Goal: Communication & Community: Answer question/provide support

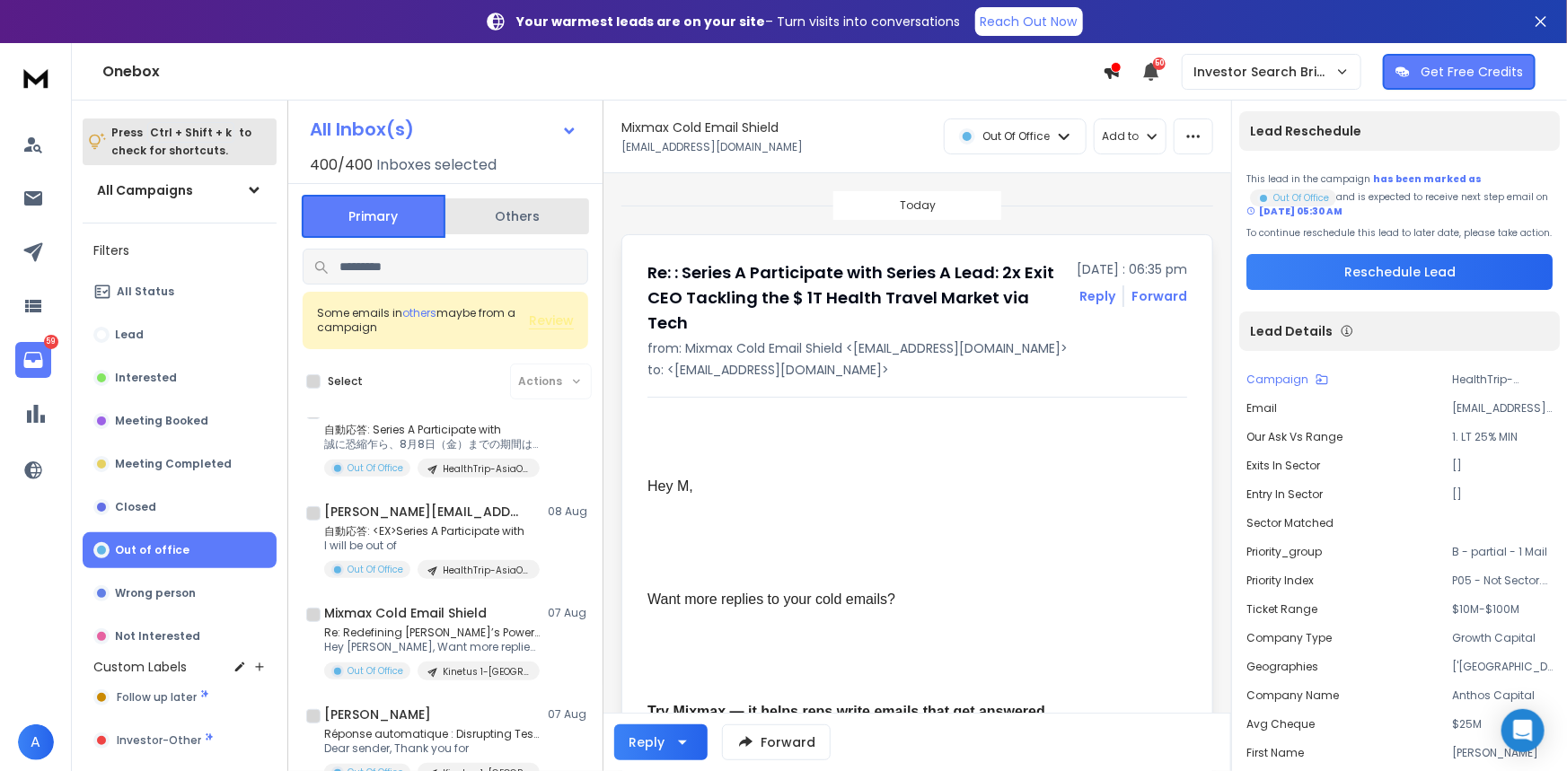
scroll to position [2061, 0]
click at [154, 587] on p "Wrong person" at bounding box center [155, 593] width 81 height 14
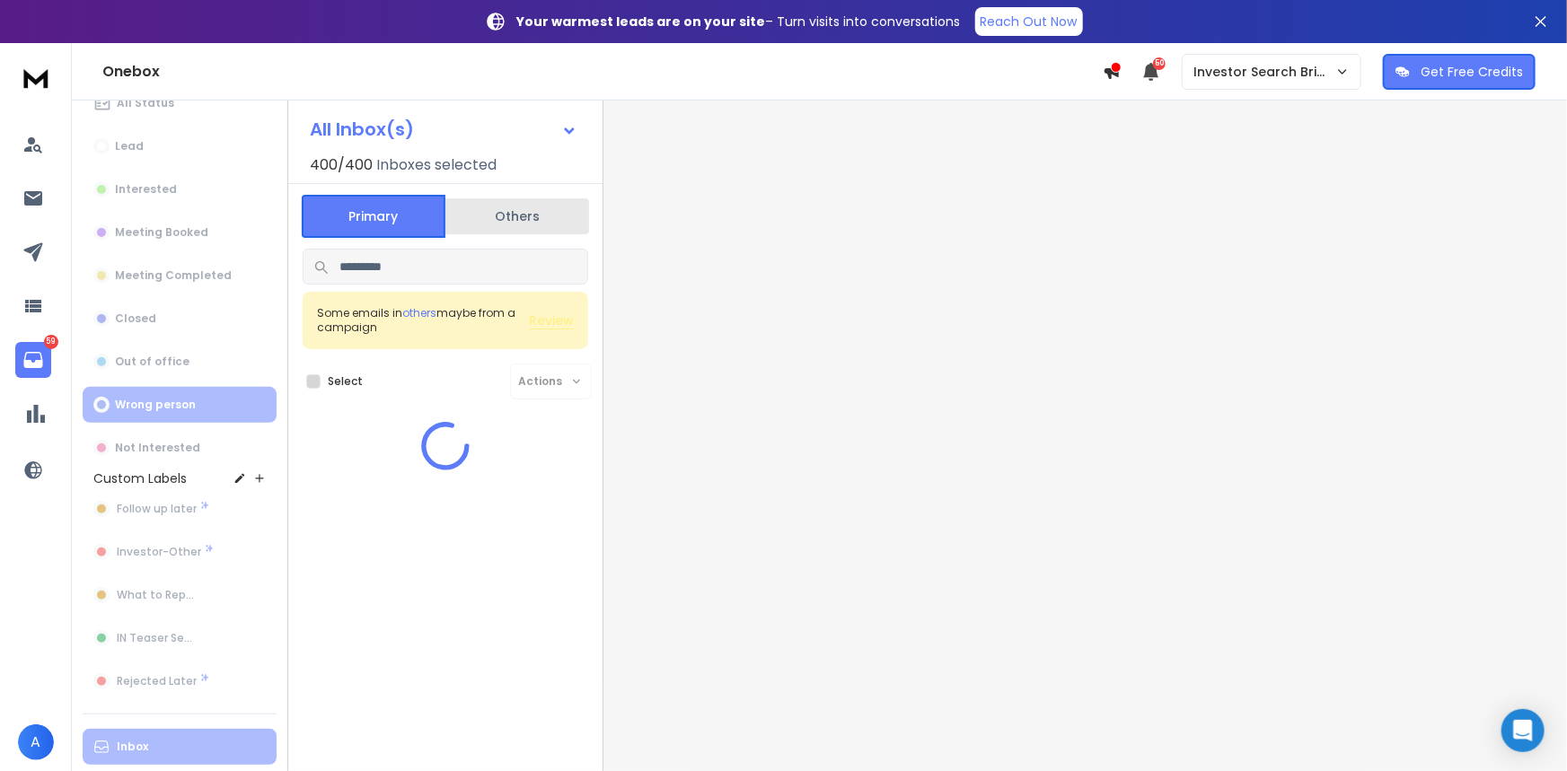
scroll to position [191, 0]
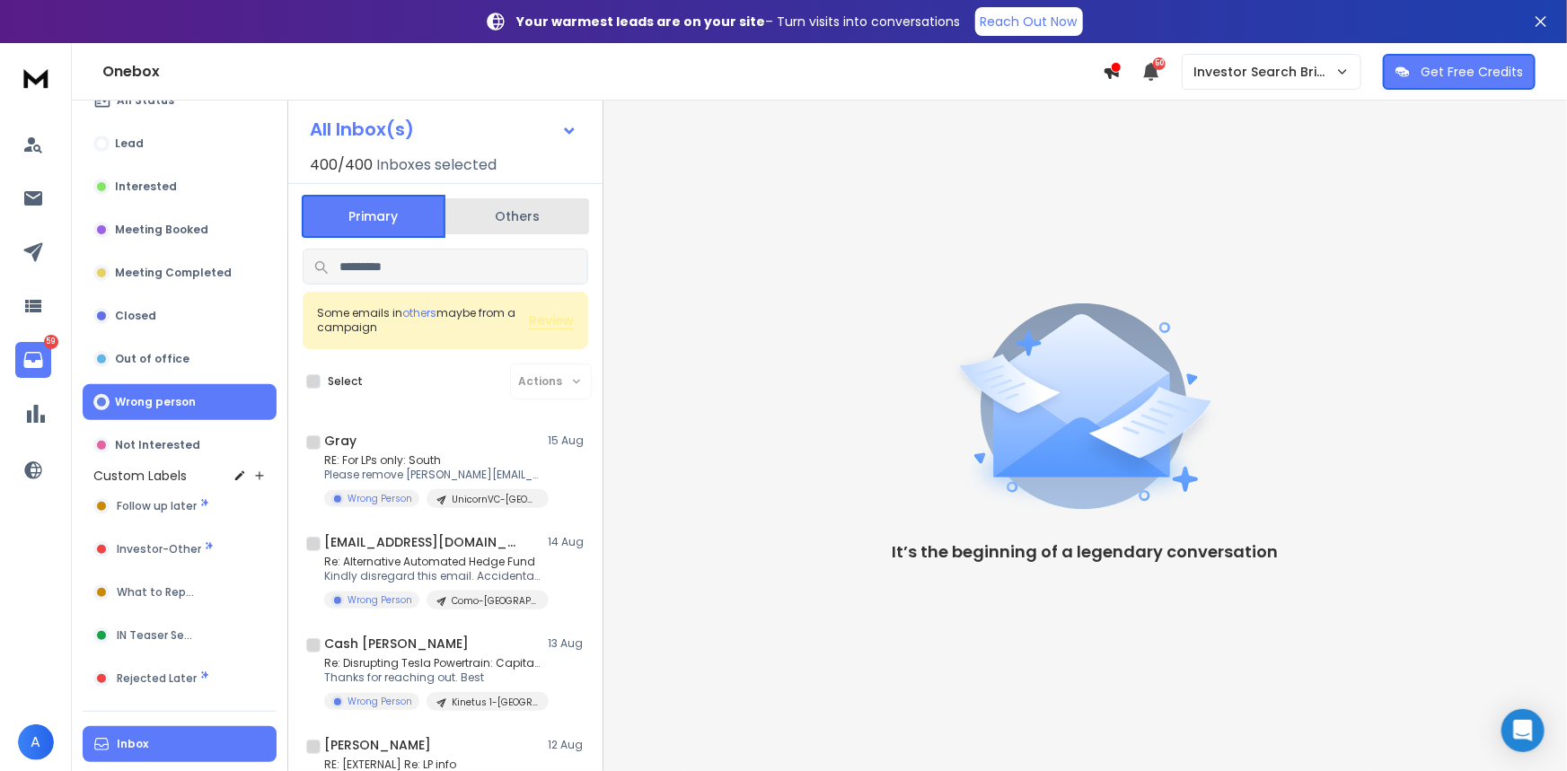
click at [163, 628] on div "IN Teaser Sent" at bounding box center [146, 636] width 107 height 16
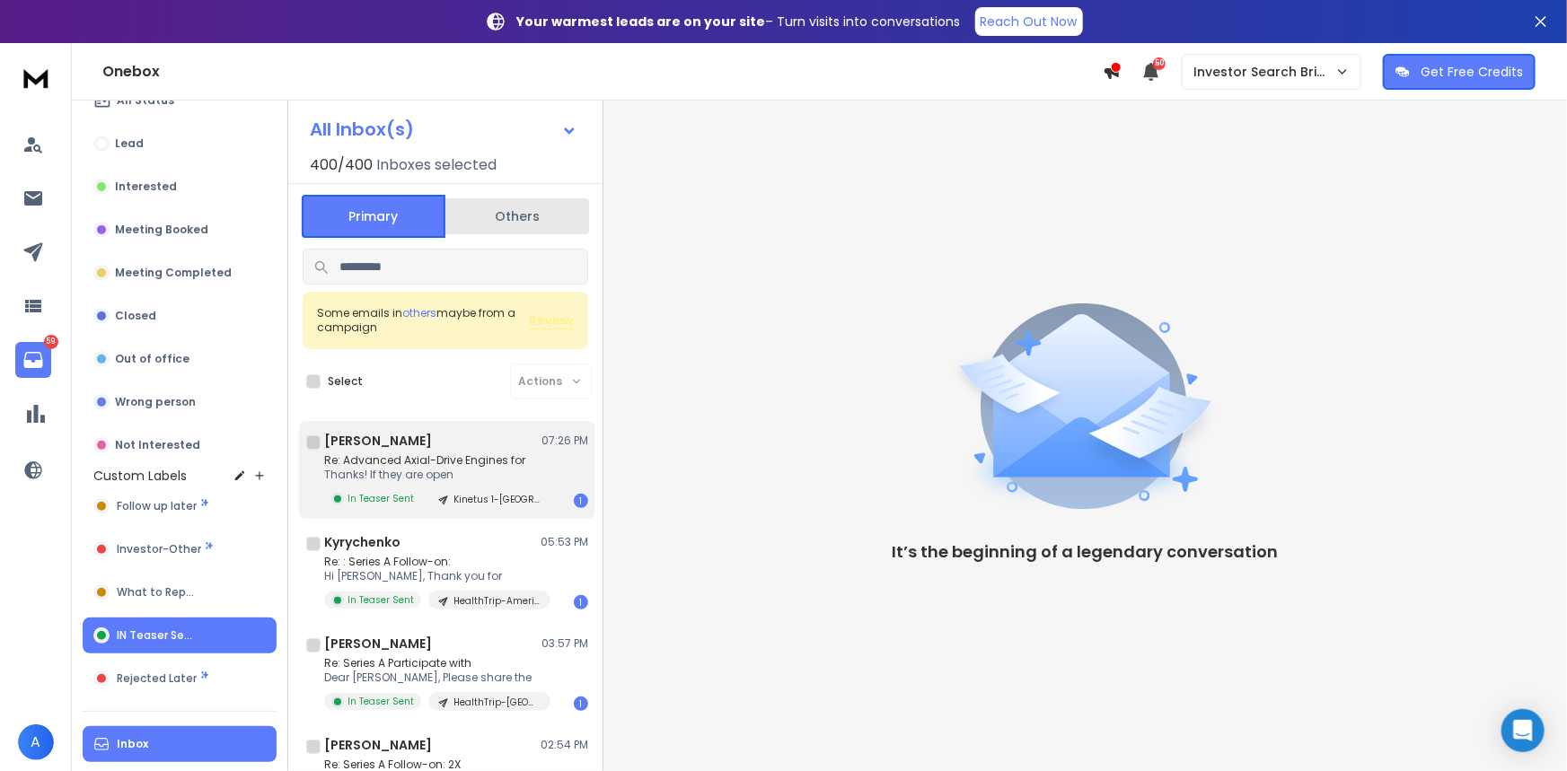
click at [530, 469] on p "Thanks! If they are open" at bounding box center [432, 475] width 216 height 14
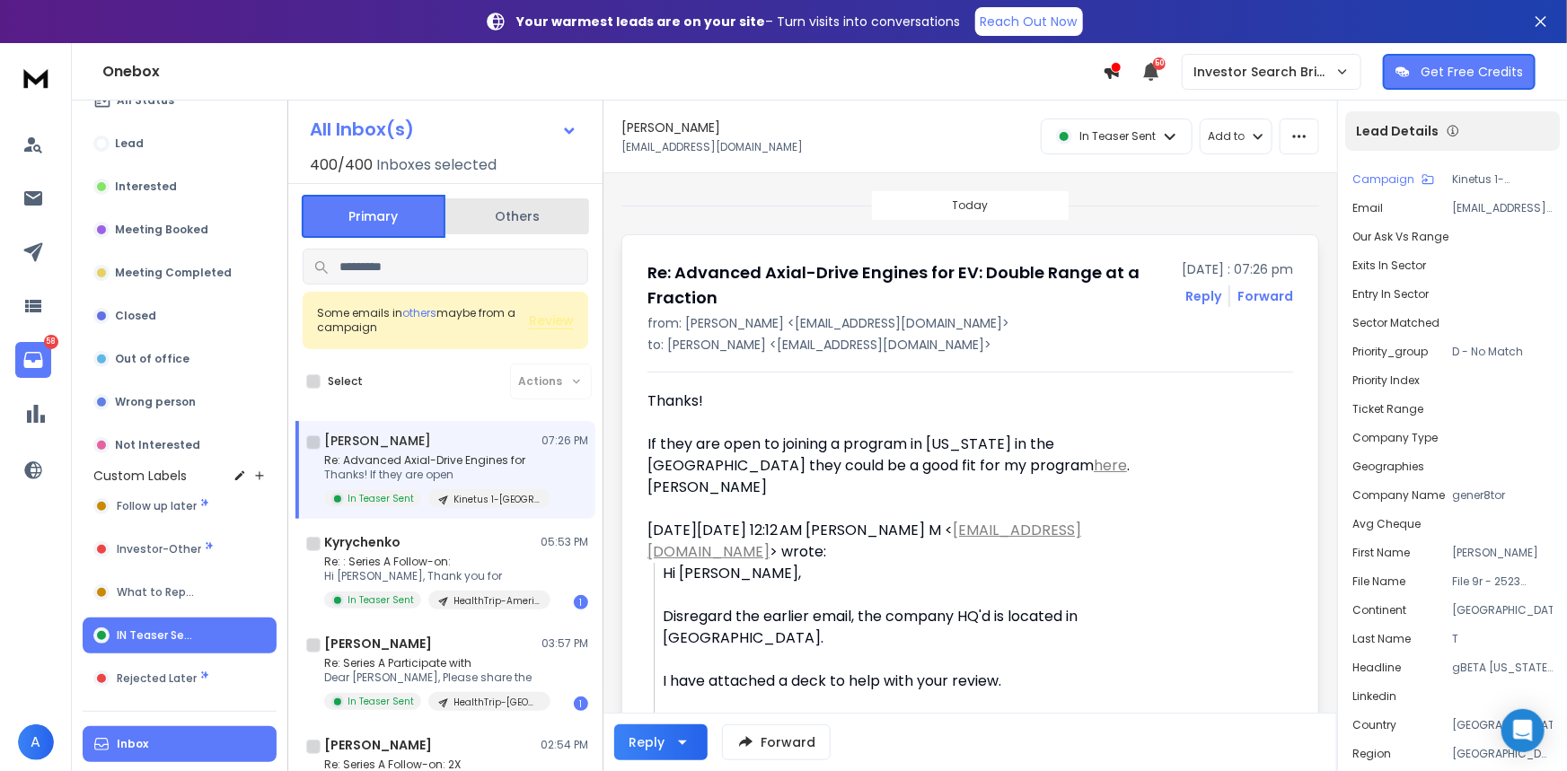
drag, startPoint x: 755, startPoint y: 418, endPoint x: 1114, endPoint y: 400, distance: 359.6
click at [1114, 400] on div "Thanks! If they are open to joining a program in [US_STATE] in the [GEOGRAPHIC_…" at bounding box center [909, 445] width 524 height 108
click at [1120, 192] on div "Today" at bounding box center [970, 205] width 698 height 29
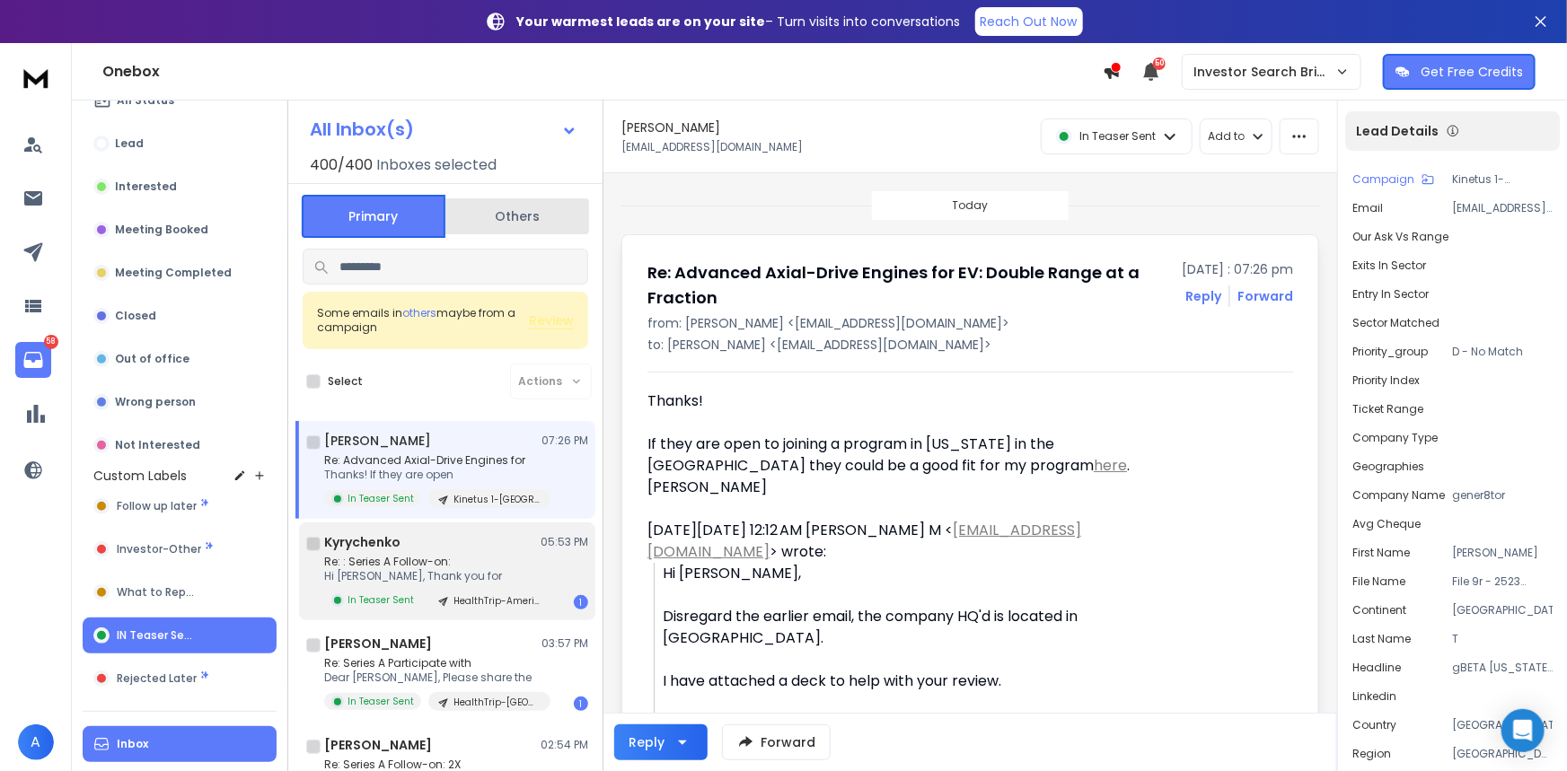
click at [520, 566] on p "Re: : Series A Follow-on:" at bounding box center [432, 562] width 216 height 14
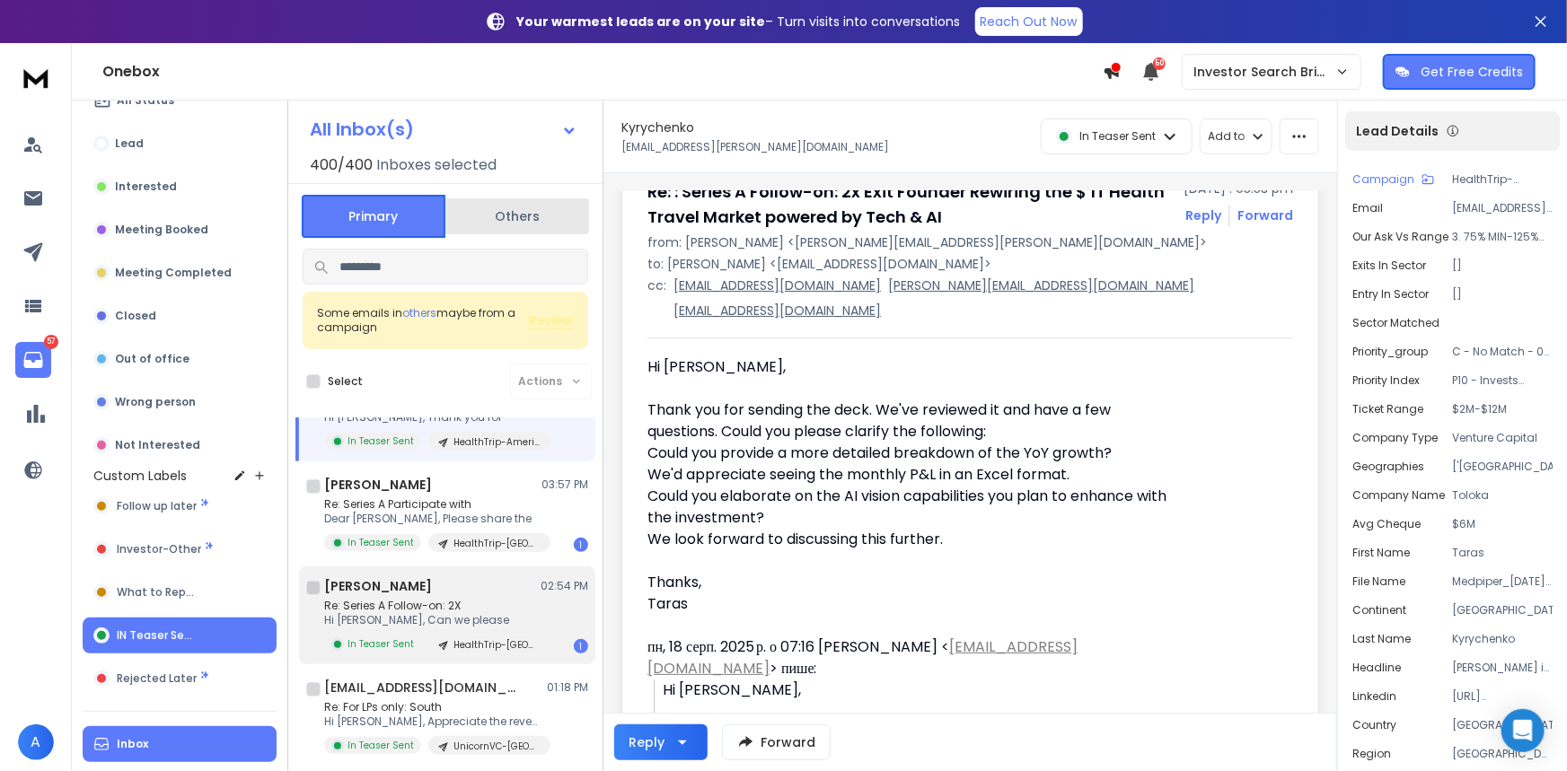
scroll to position [163, 0]
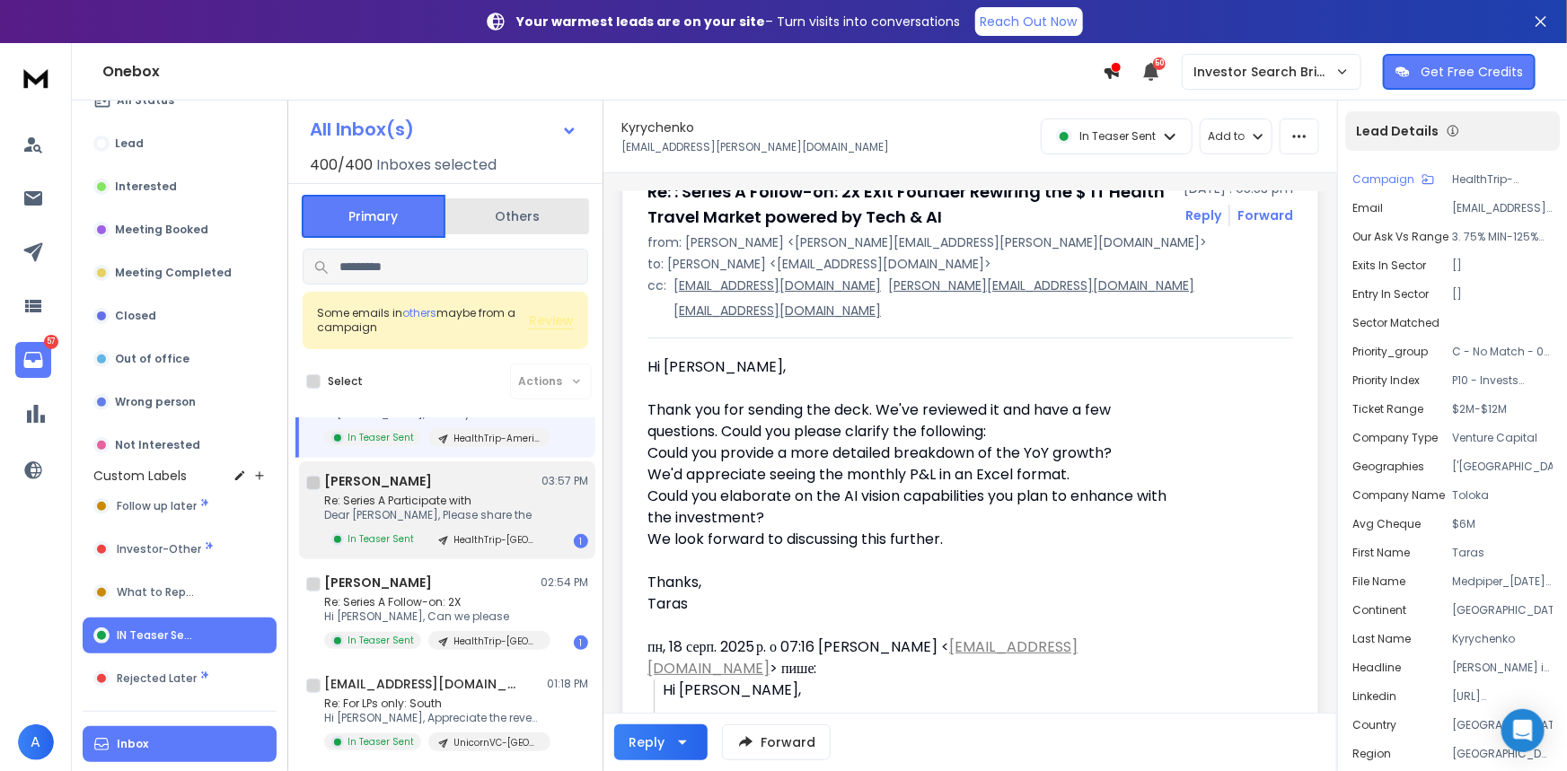
click at [545, 496] on div "Re: Series A Participate with Dear [PERSON_NAME], Please share the In Teaser Se…" at bounding box center [456, 521] width 264 height 55
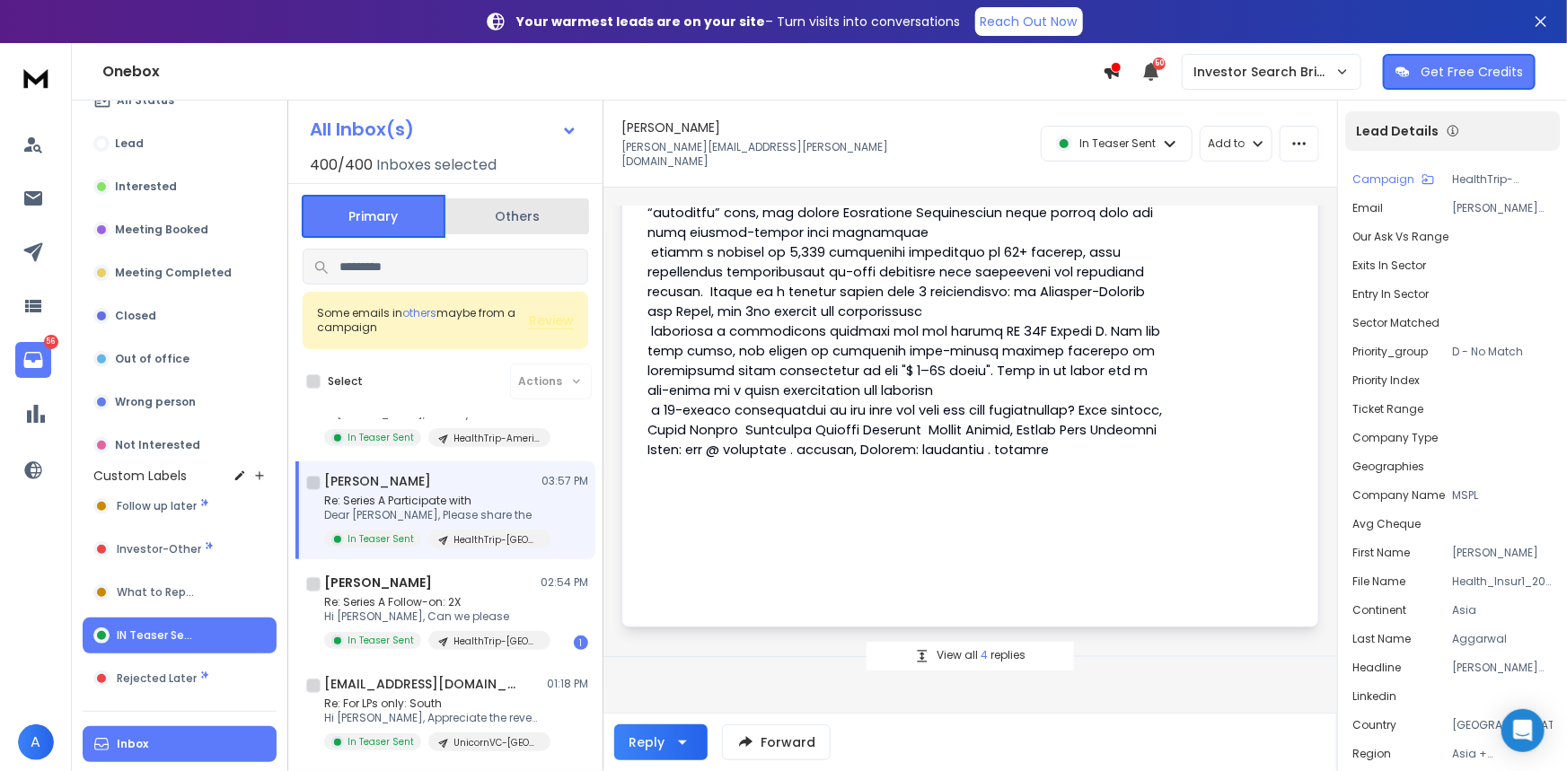
scroll to position [1505, 0]
click at [937, 645] on div "View all 4 replies" at bounding box center [969, 656] width 207 height 29
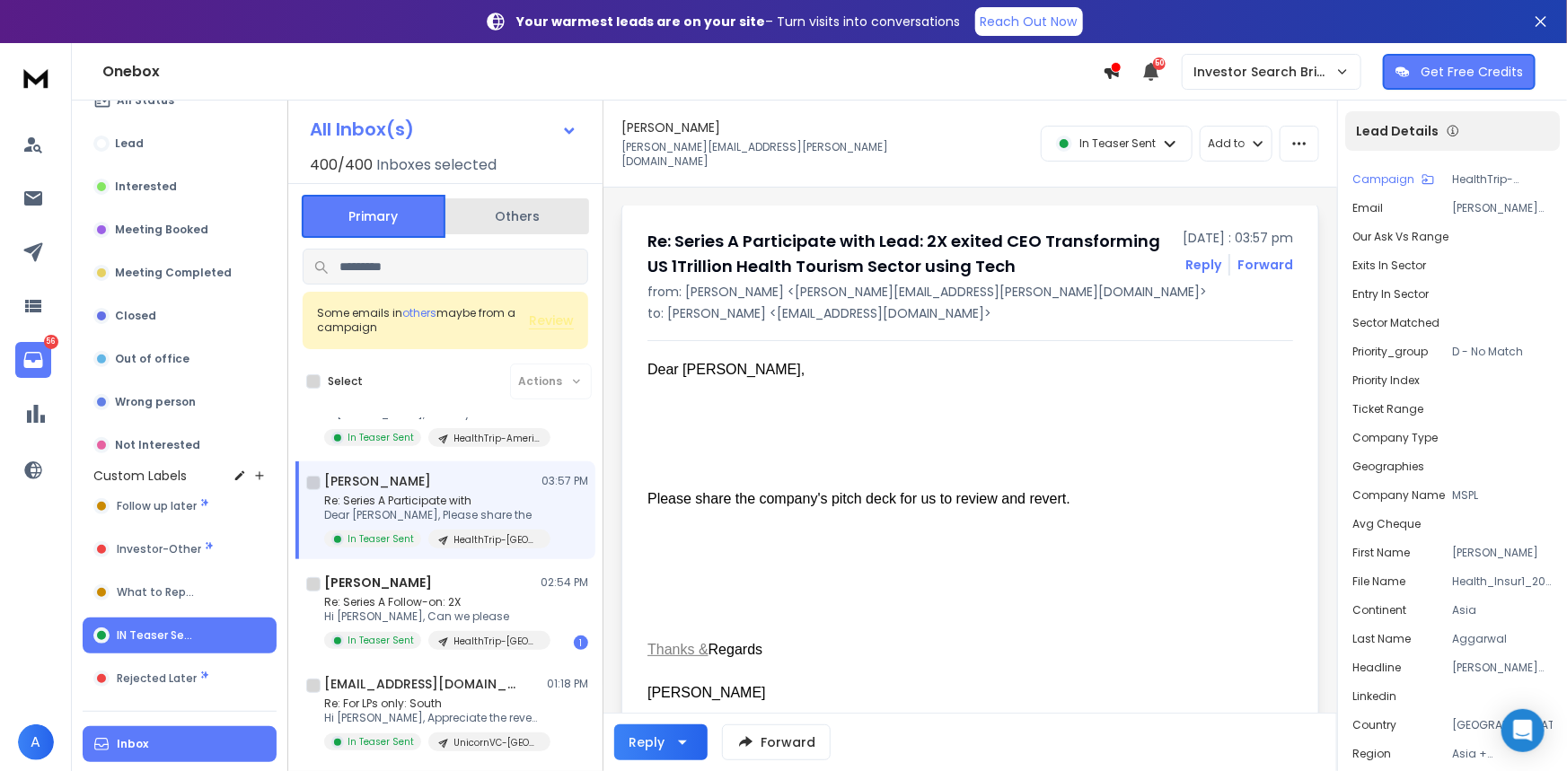
scroll to position [0, 0]
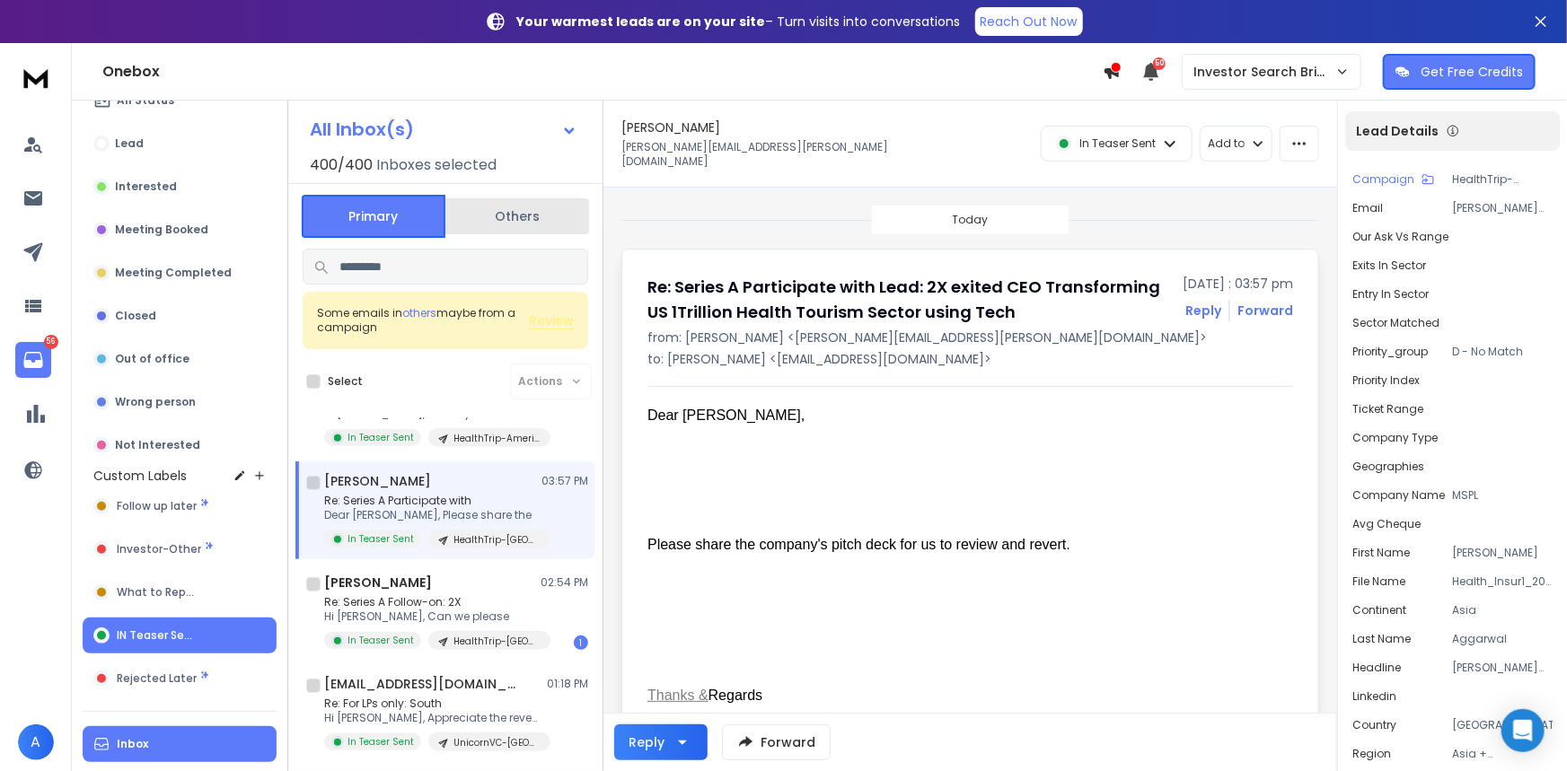
click at [1195, 302] on button "Reply" at bounding box center [1203, 311] width 36 height 18
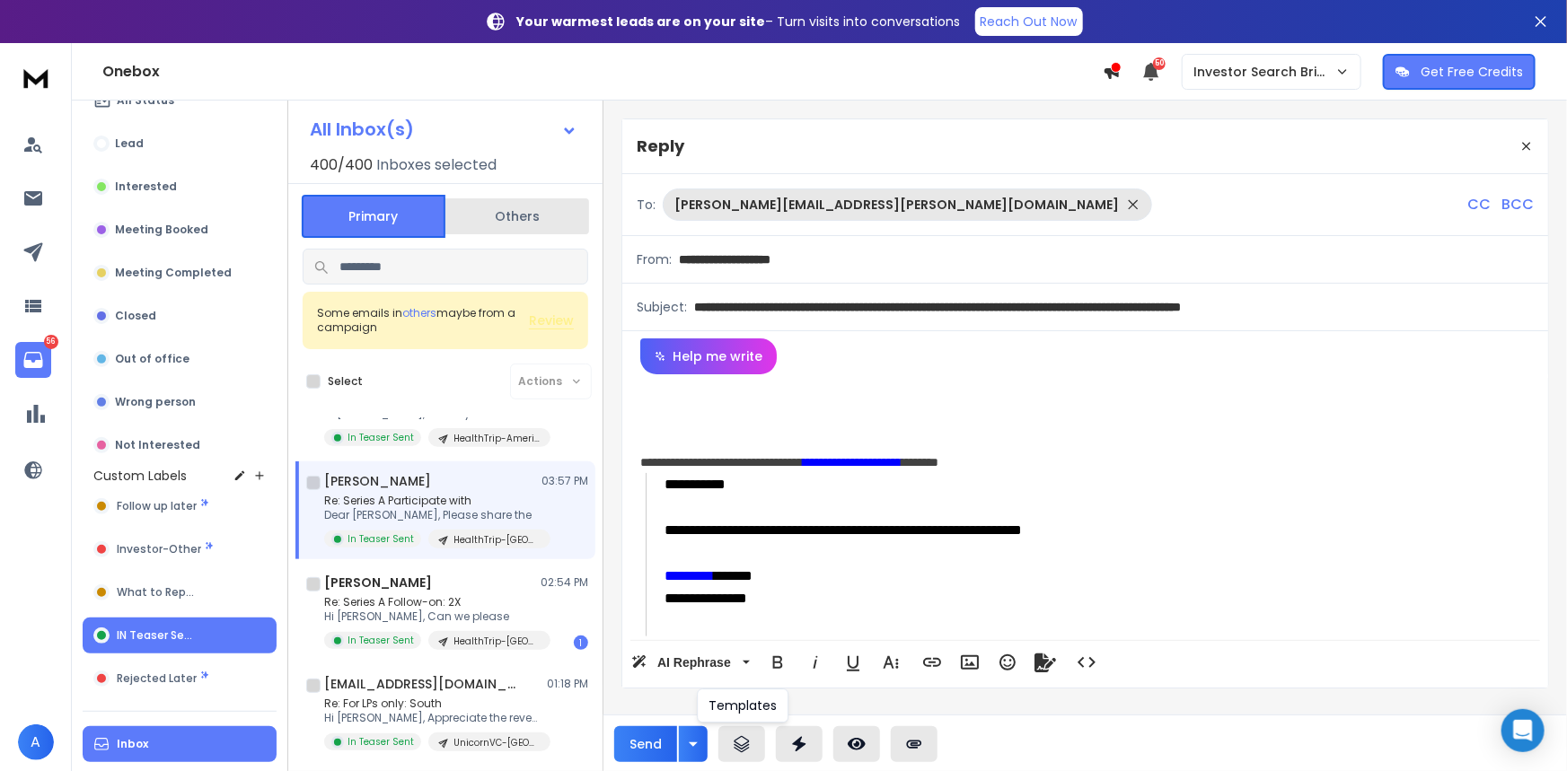
click at [752, 752] on button at bounding box center [741, 744] width 47 height 36
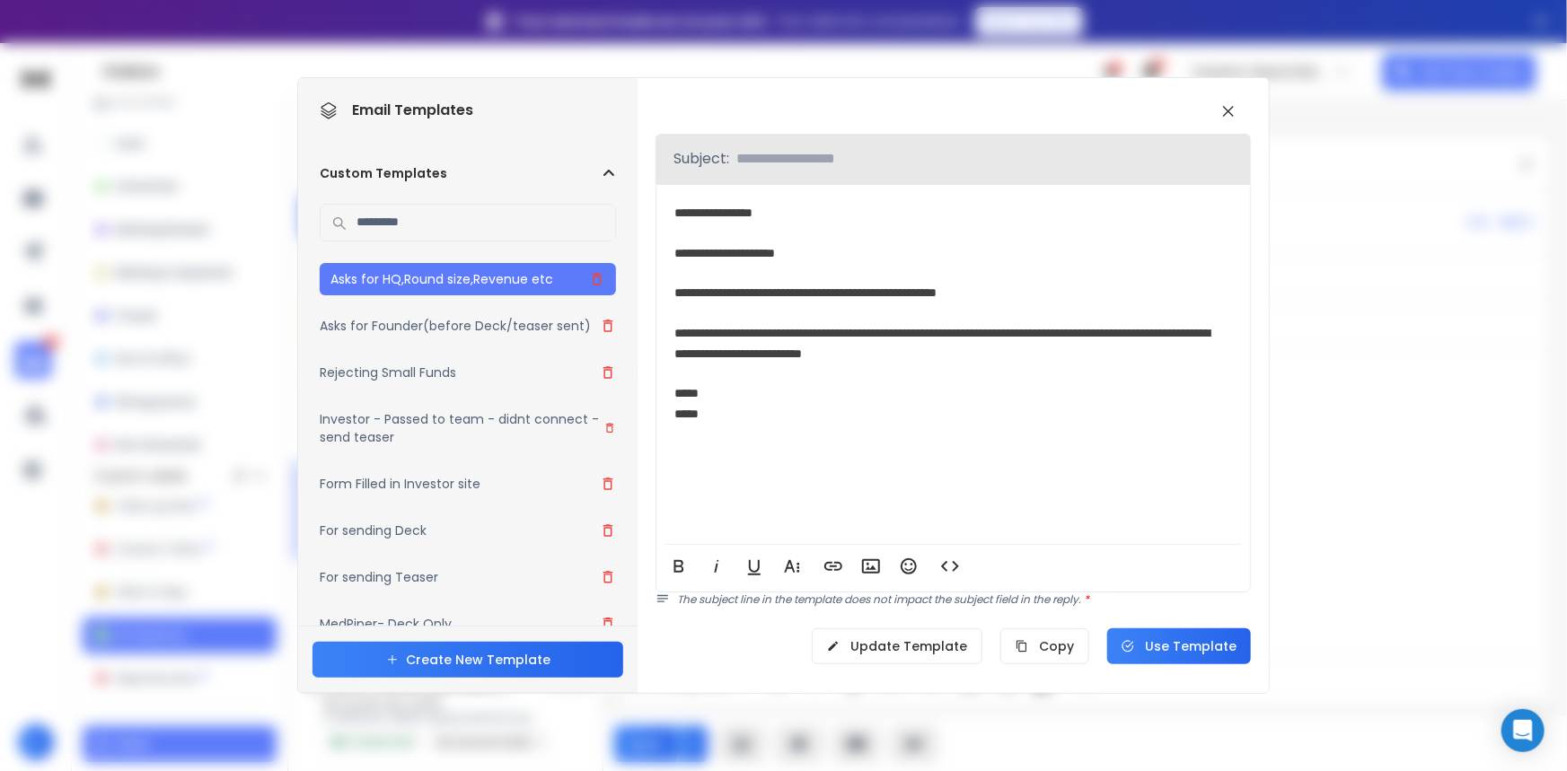
click at [1226, 111] on icon at bounding box center [1228, 111] width 16 height 16
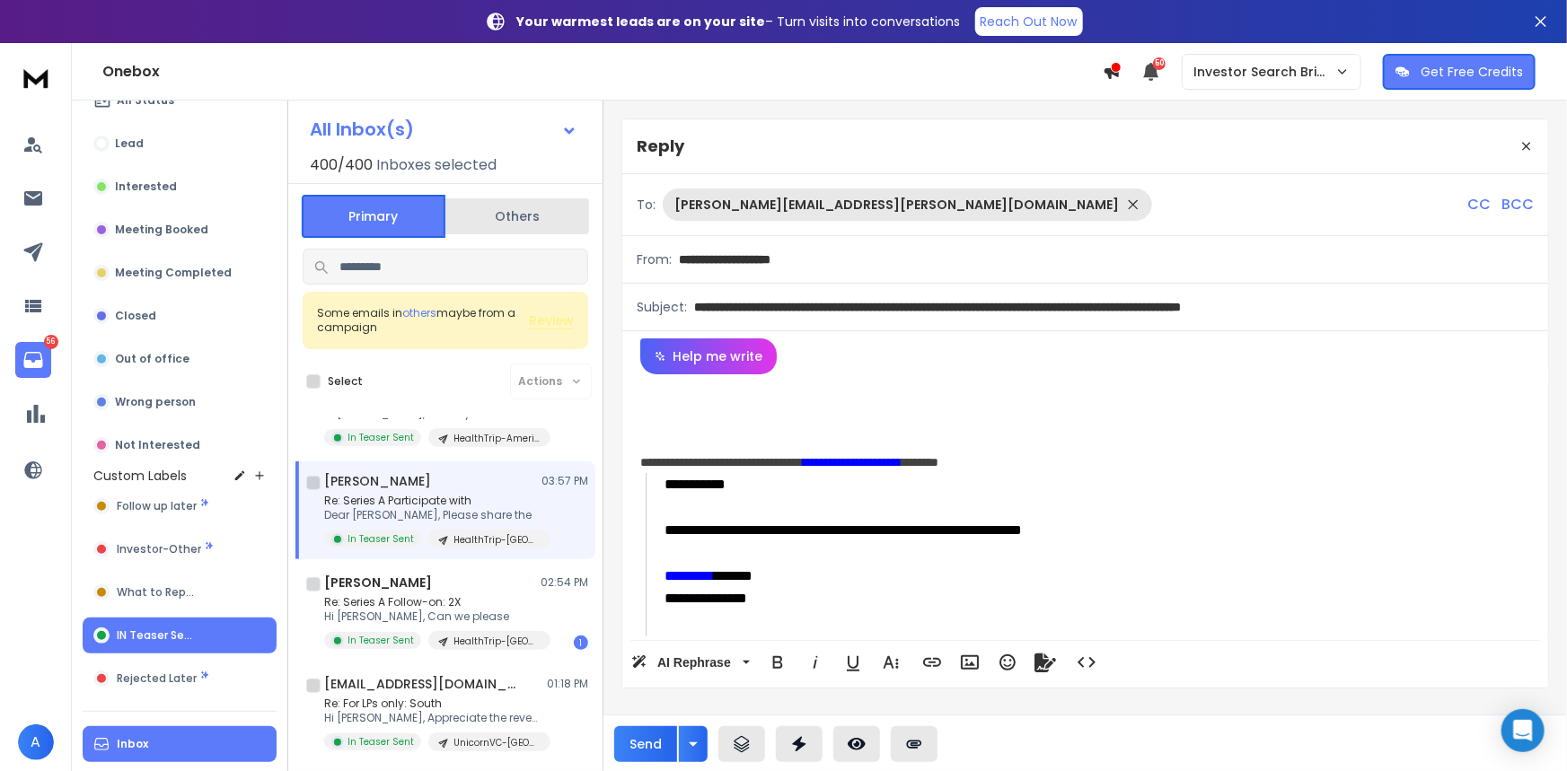
click at [992, 391] on div "**********" at bounding box center [1082, 505] width 921 height 262
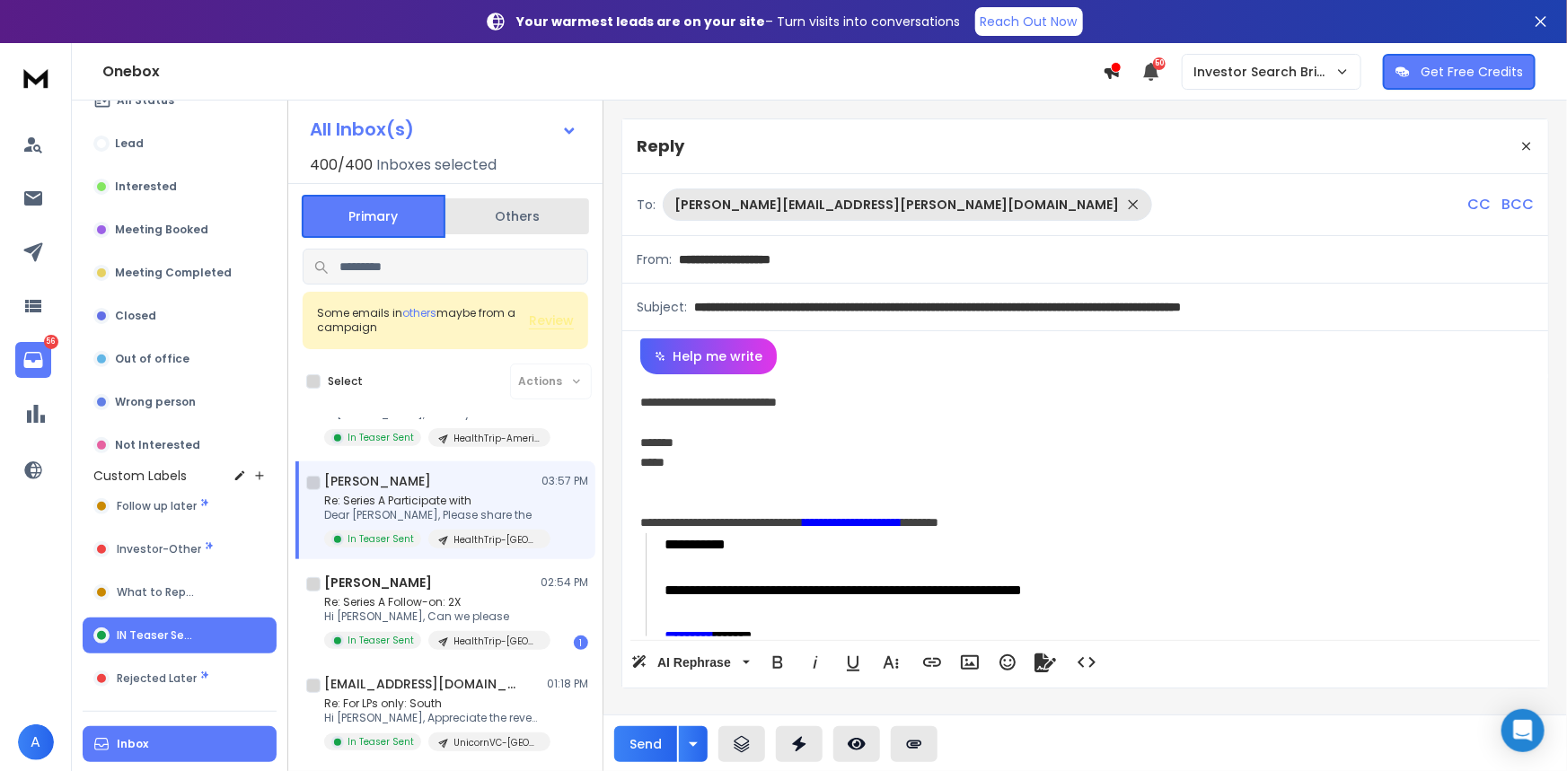
click at [641, 402] on div "**********" at bounding box center [1077, 432] width 874 height 81
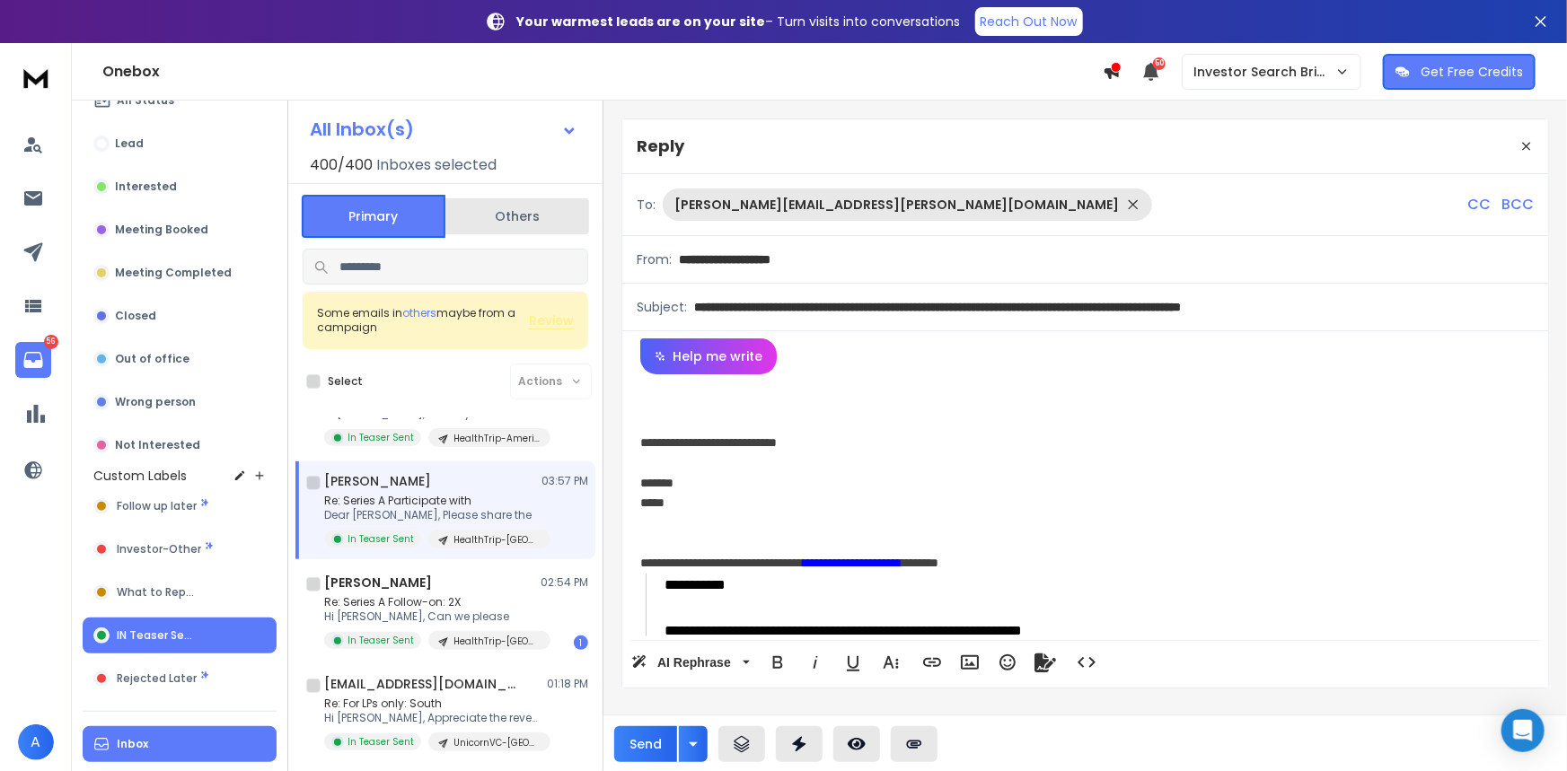
click at [626, 393] on div "**********" at bounding box center [1082, 505] width 921 height 262
click at [1482, 200] on p "CC" at bounding box center [1478, 205] width 23 height 22
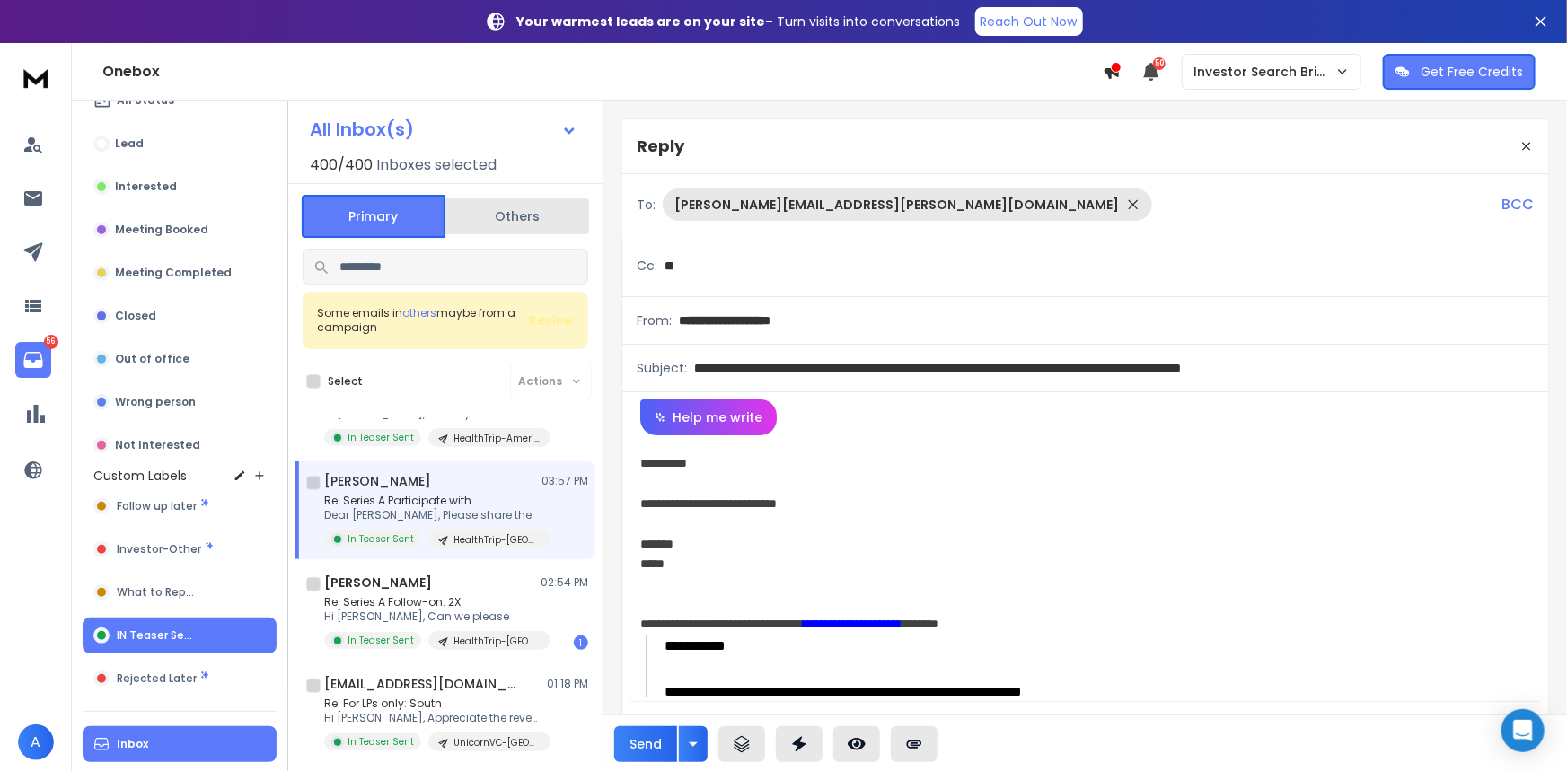
type input "**********"
click at [934, 252] on div at bounding box center [1098, 266] width 869 height 32
click at [1053, 258] on input at bounding box center [1116, 266] width 126 height 32
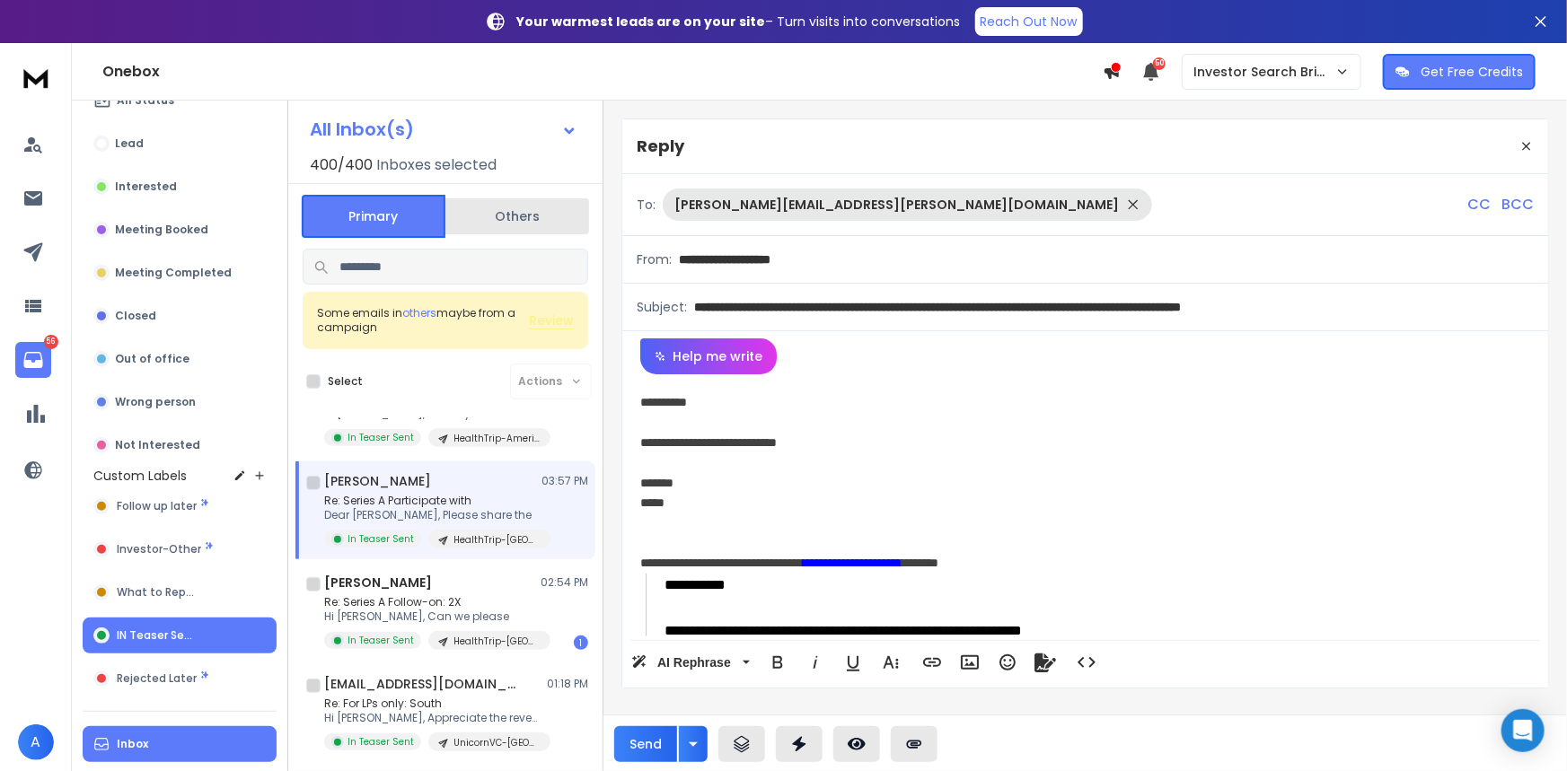
click at [1140, 579] on div "**********" at bounding box center [1082, 505] width 921 height 262
click at [914, 743] on icon at bounding box center [914, 745] width 15 height 8
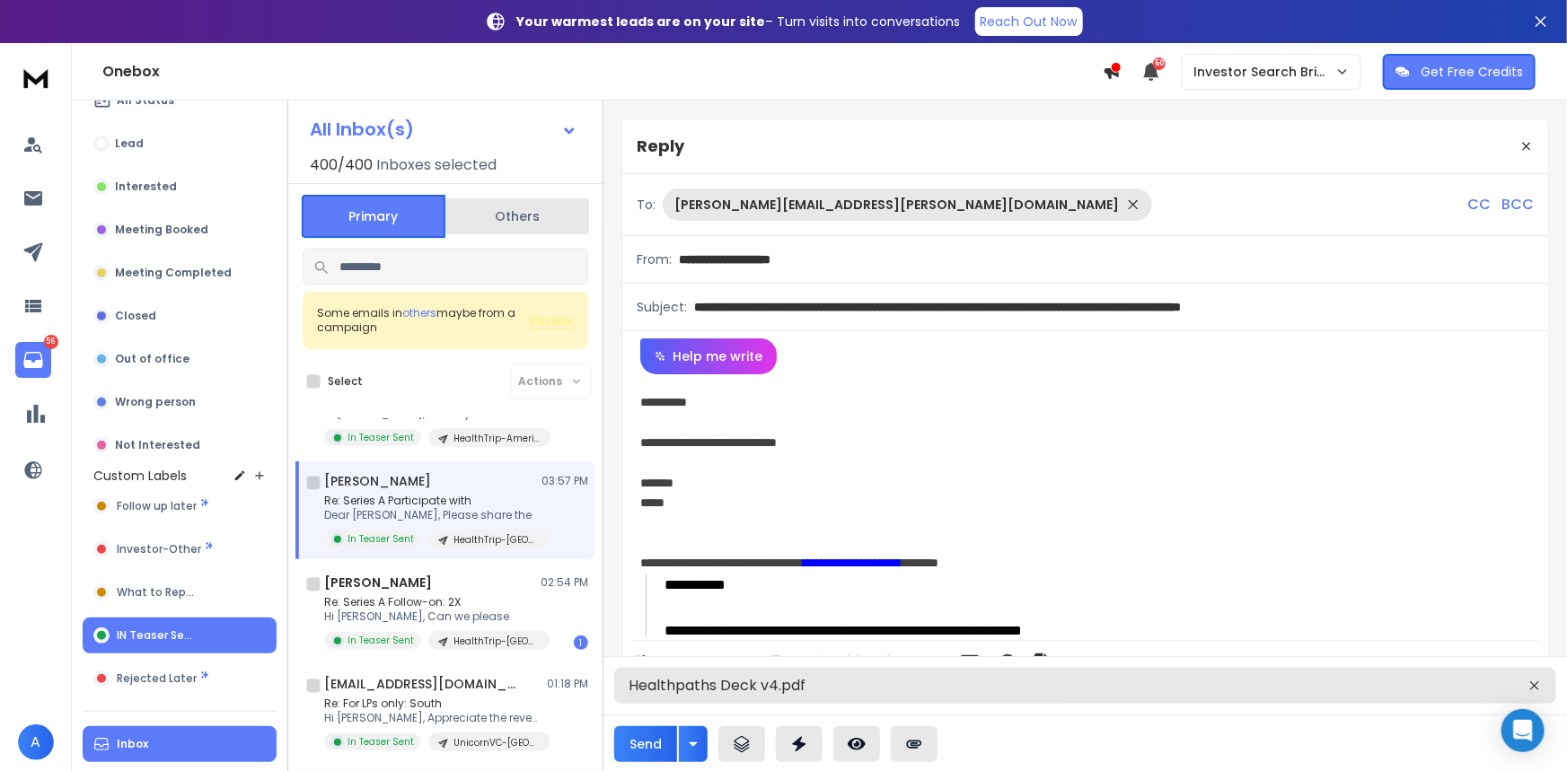
click at [649, 734] on button "Send" at bounding box center [645, 744] width 63 height 36
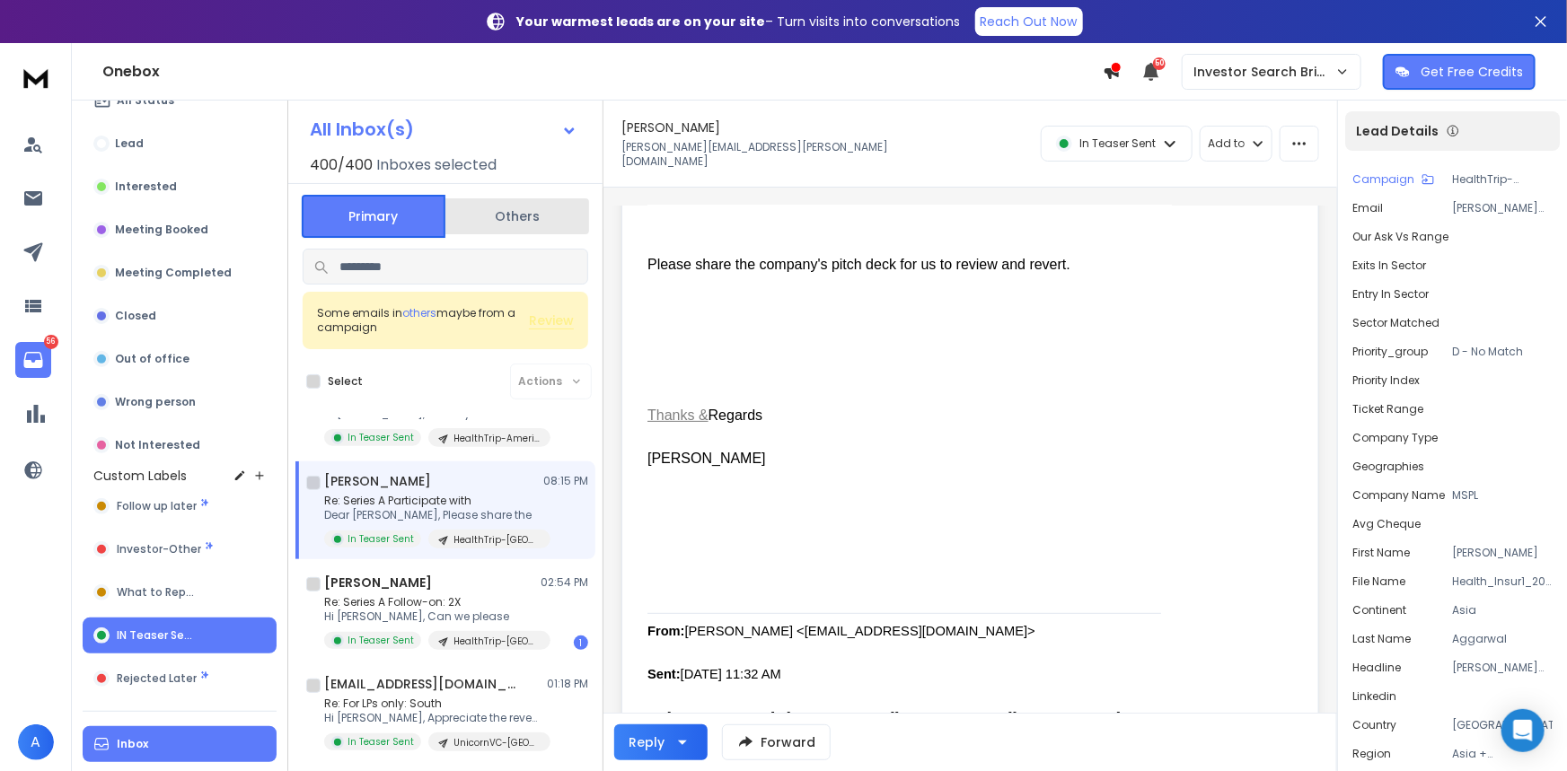
scroll to position [326, 0]
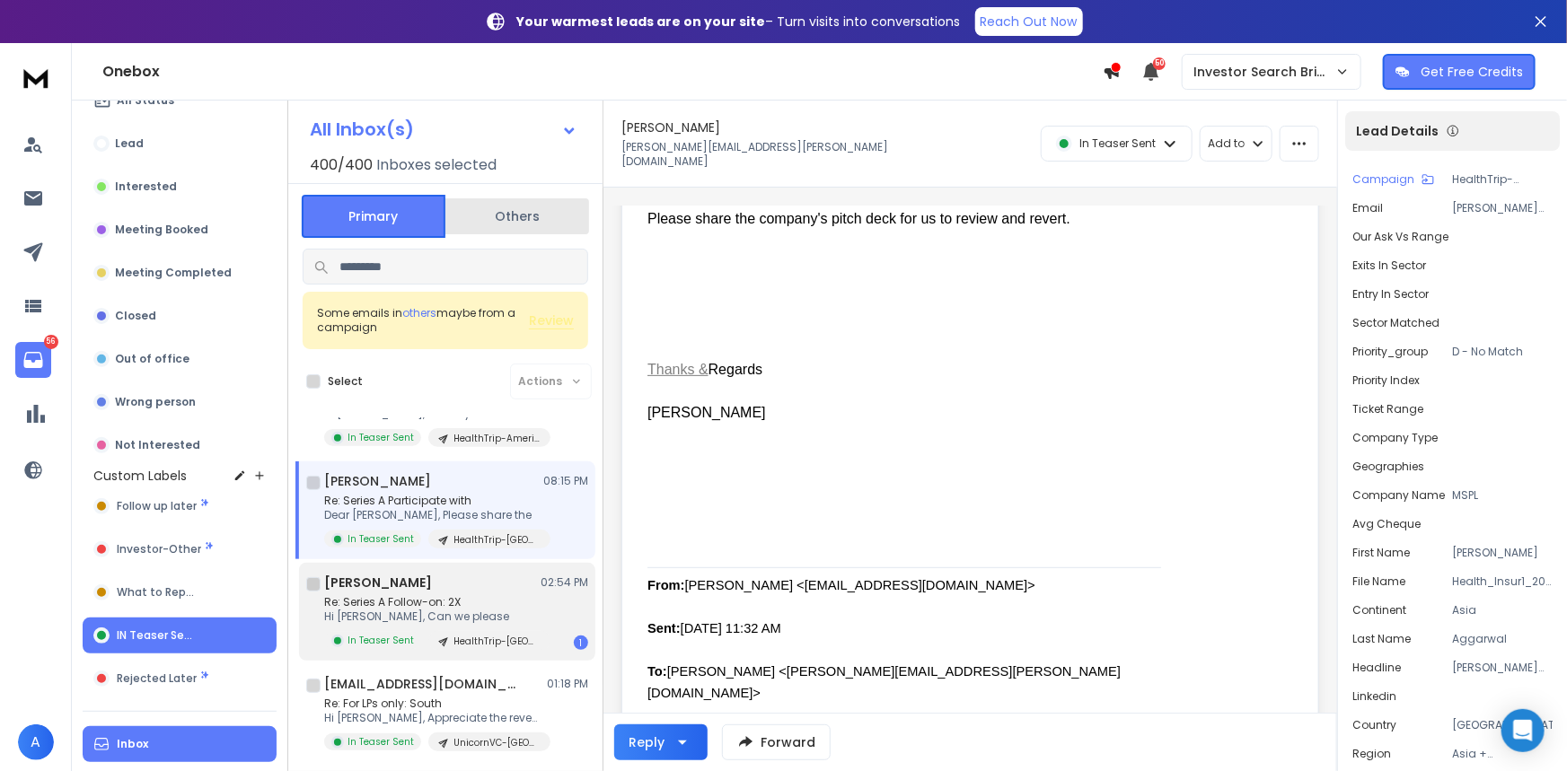
click at [453, 604] on p "Re: Series A Follow-on: 2X" at bounding box center [432, 602] width 216 height 14
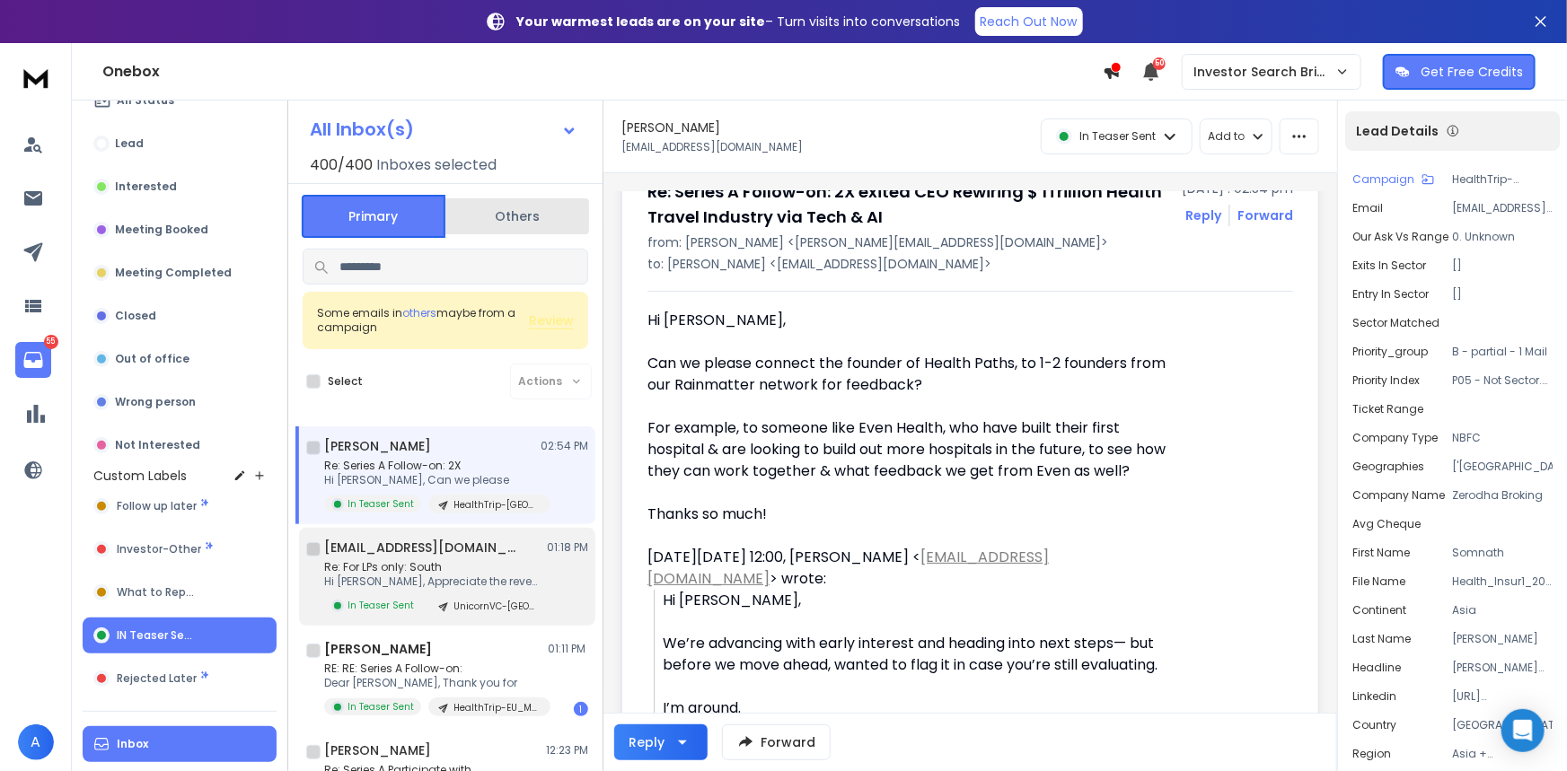
scroll to position [408, 0]
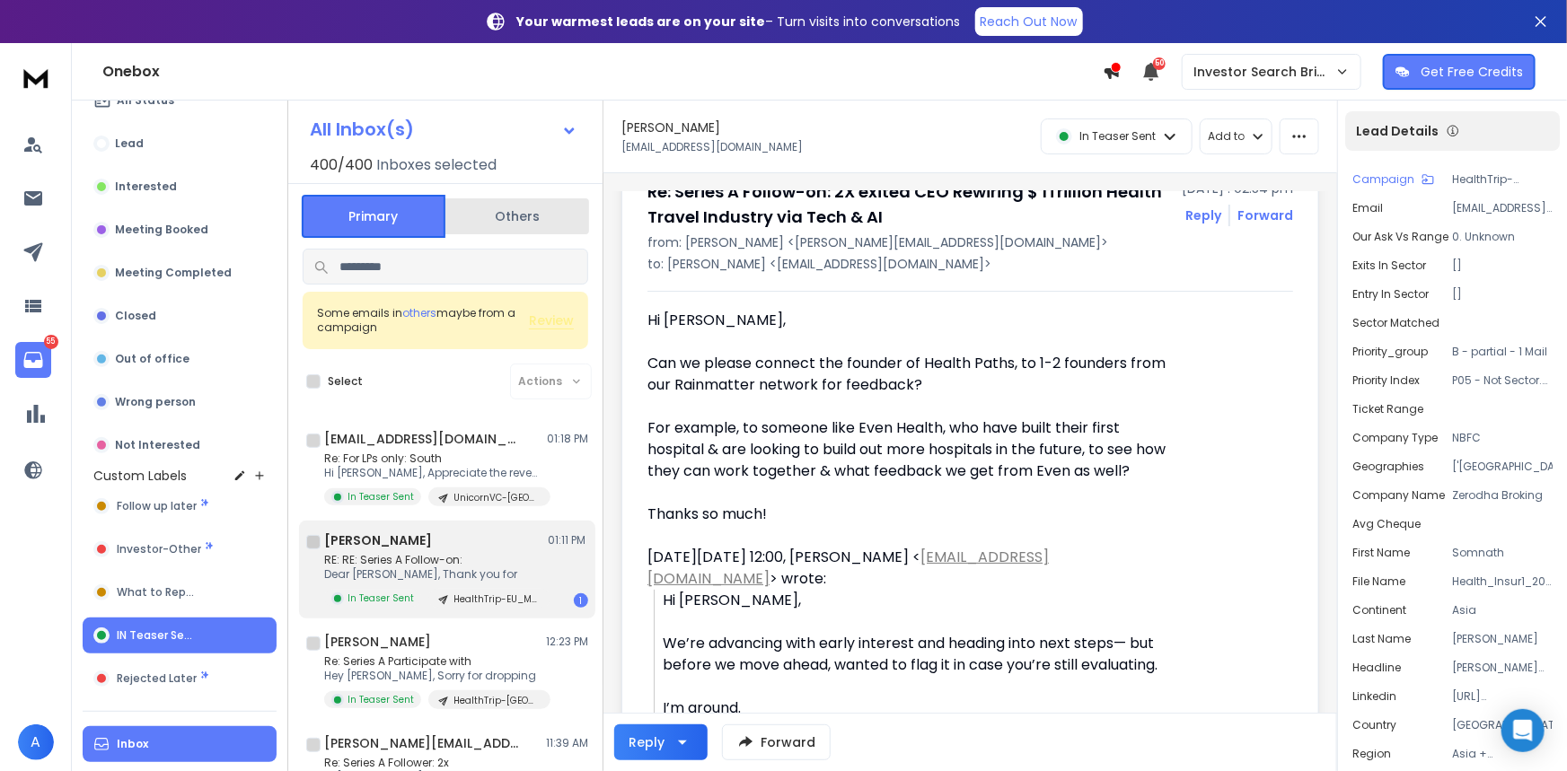
click at [463, 584] on div "RE: RE: Series A Follow-on: Dear [PERSON_NAME], Thank you for In Teaser Sent He…" at bounding box center [437, 580] width 226 height 55
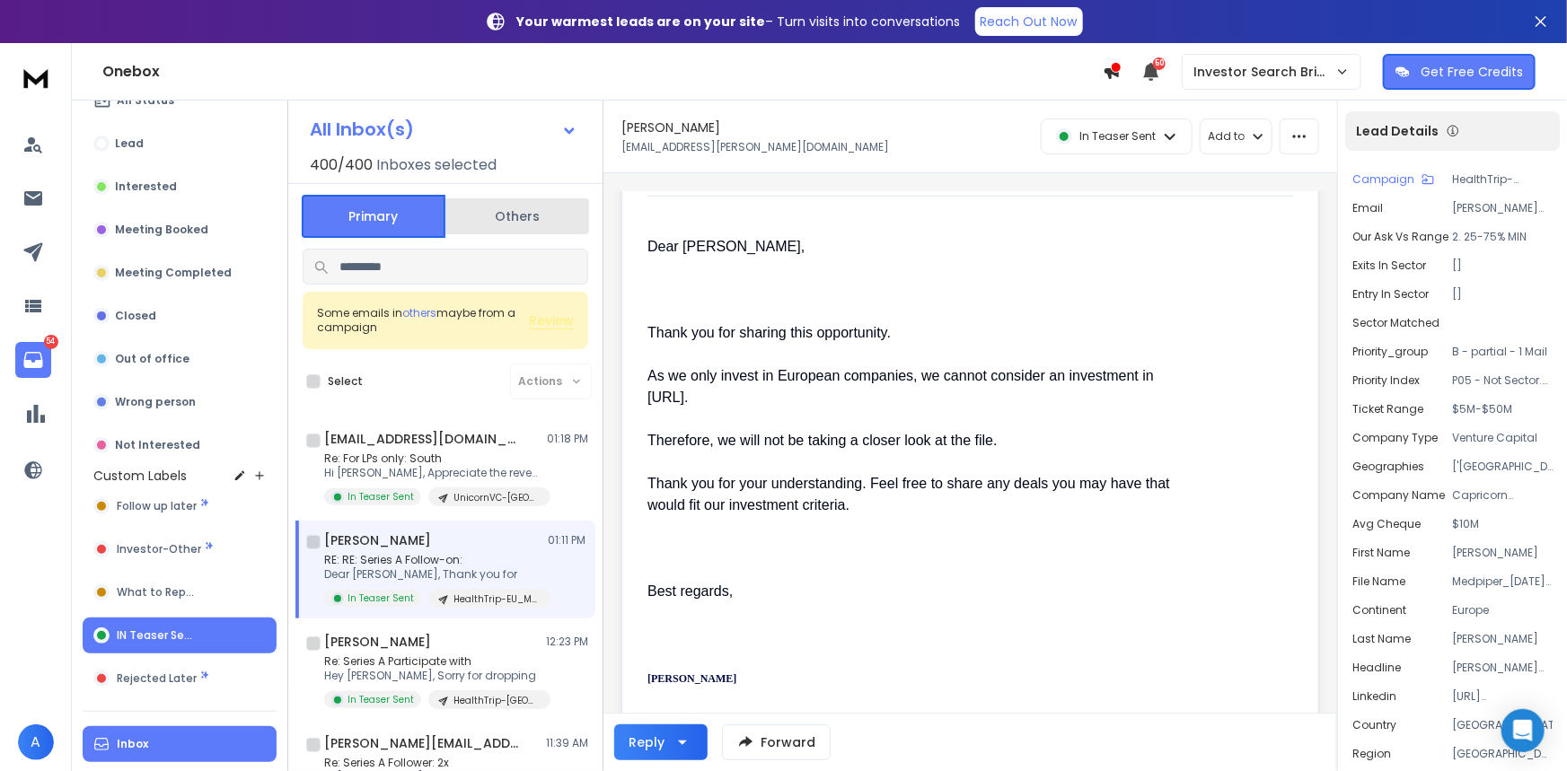
scroll to position [244, 0]
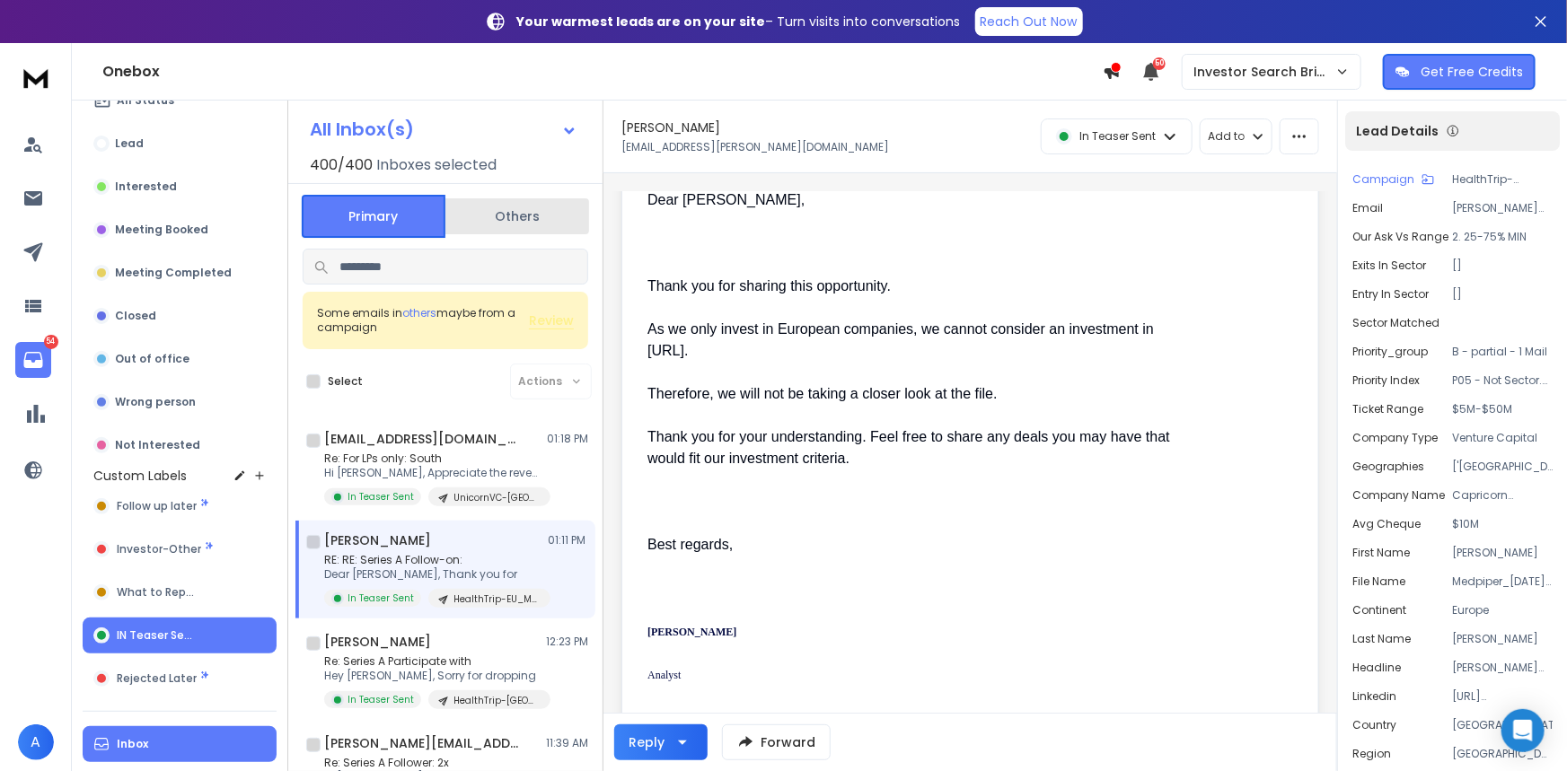
click at [647, 736] on div "Reply" at bounding box center [647, 743] width 36 height 18
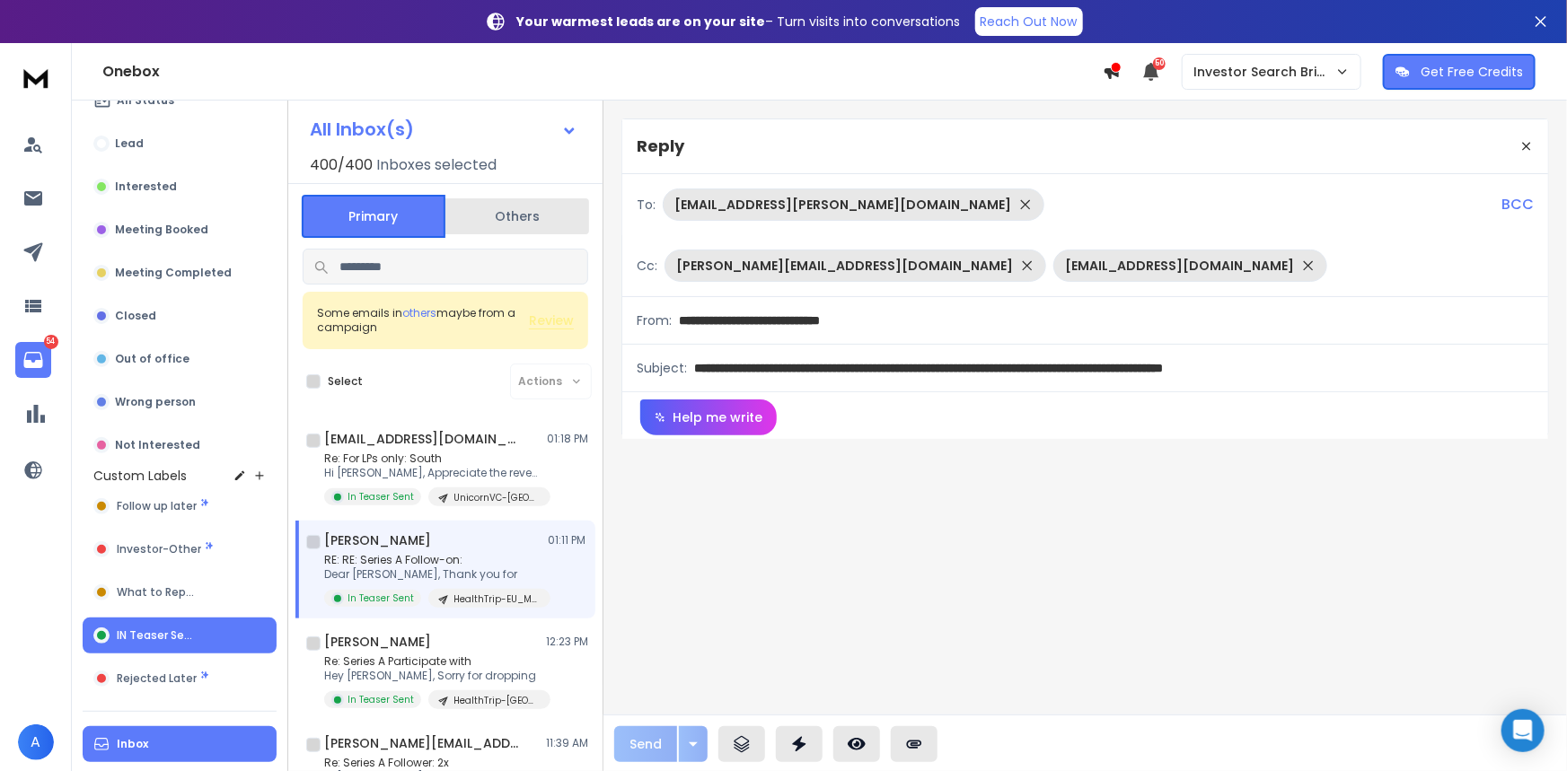
scroll to position [0, 0]
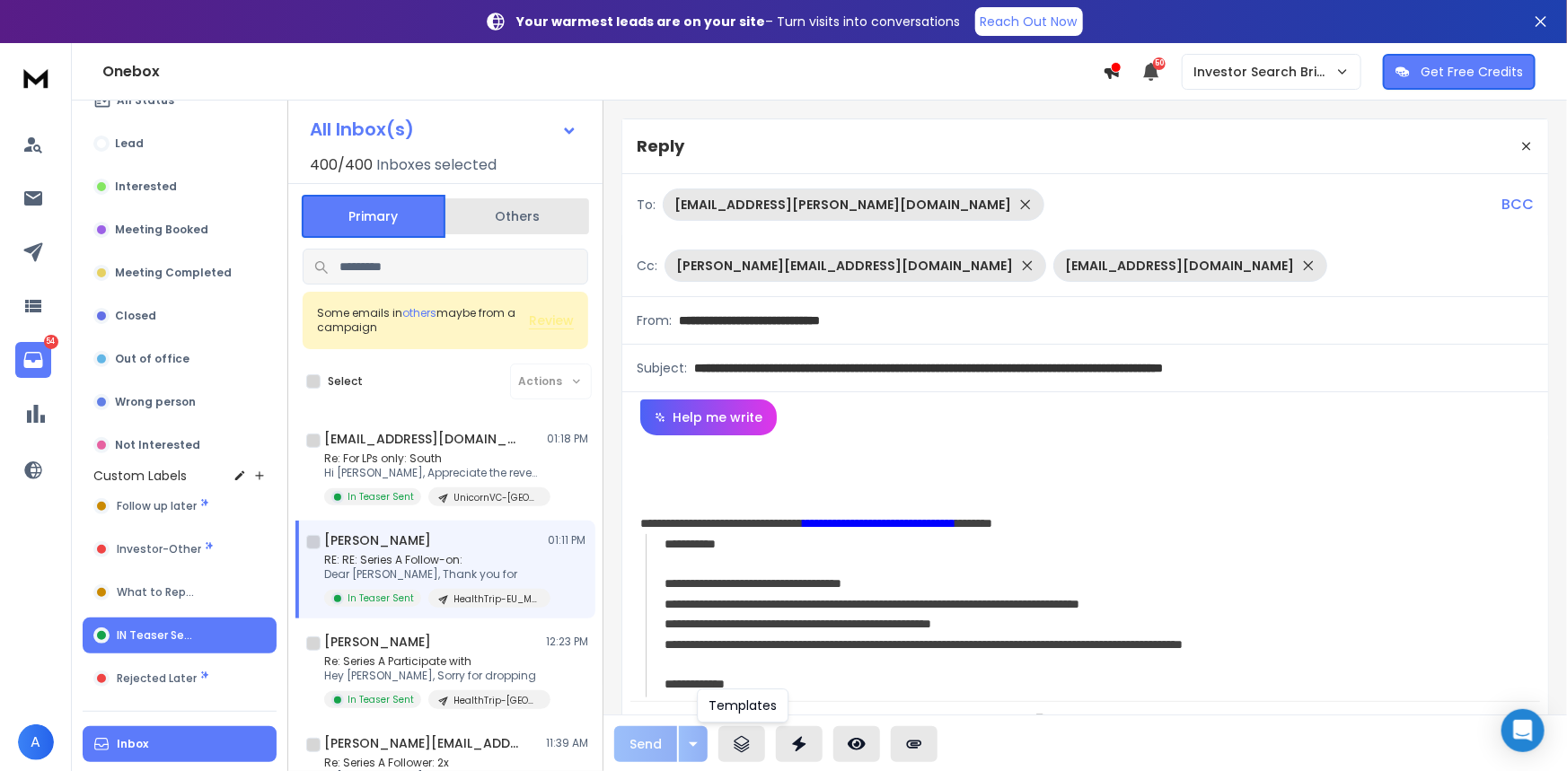
click at [747, 745] on icon at bounding box center [741, 746] width 15 height 5
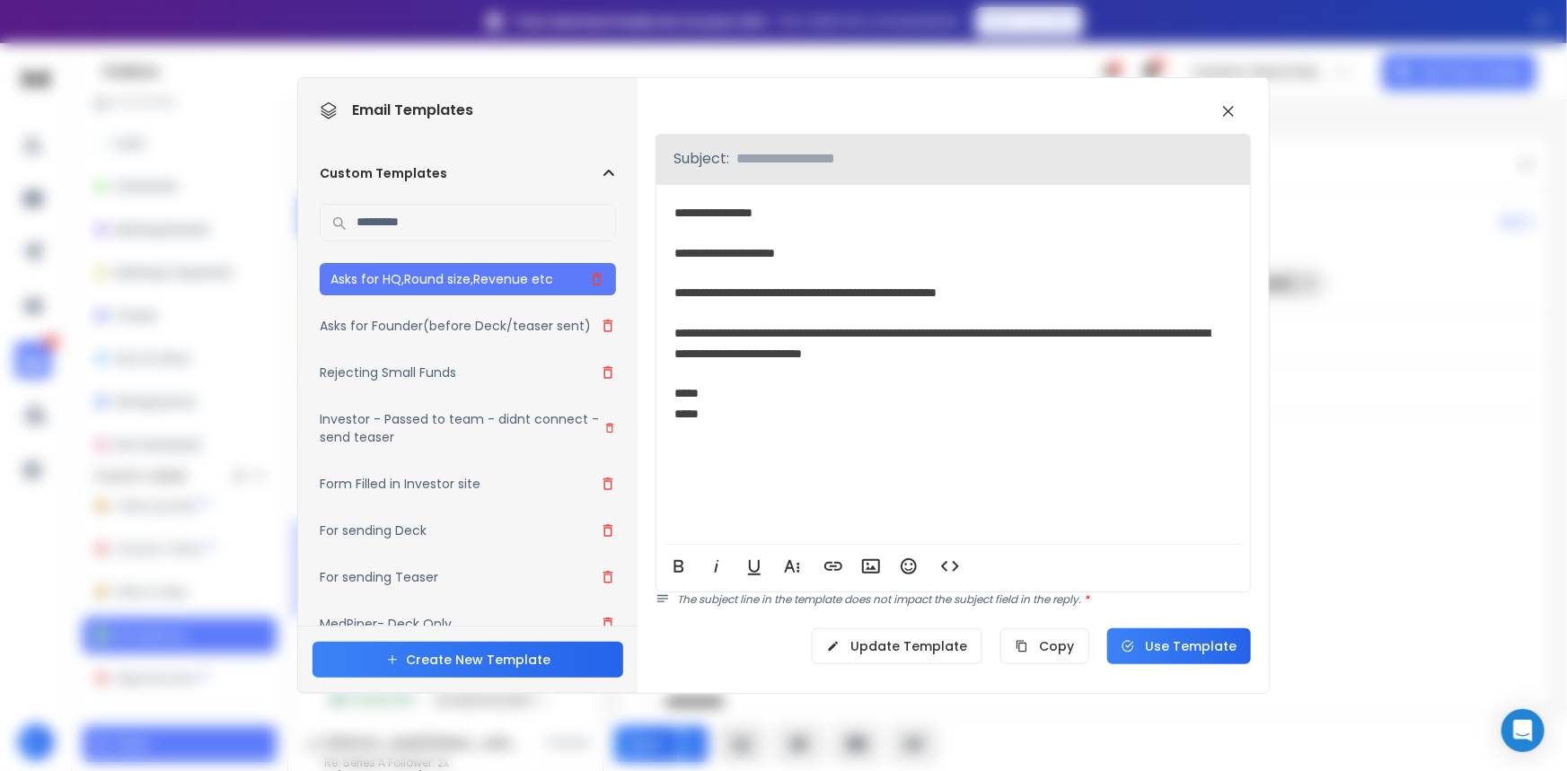
click at [419, 288] on h3 "Rejecting Small Funds" at bounding box center [441, 279] width 223 height 18
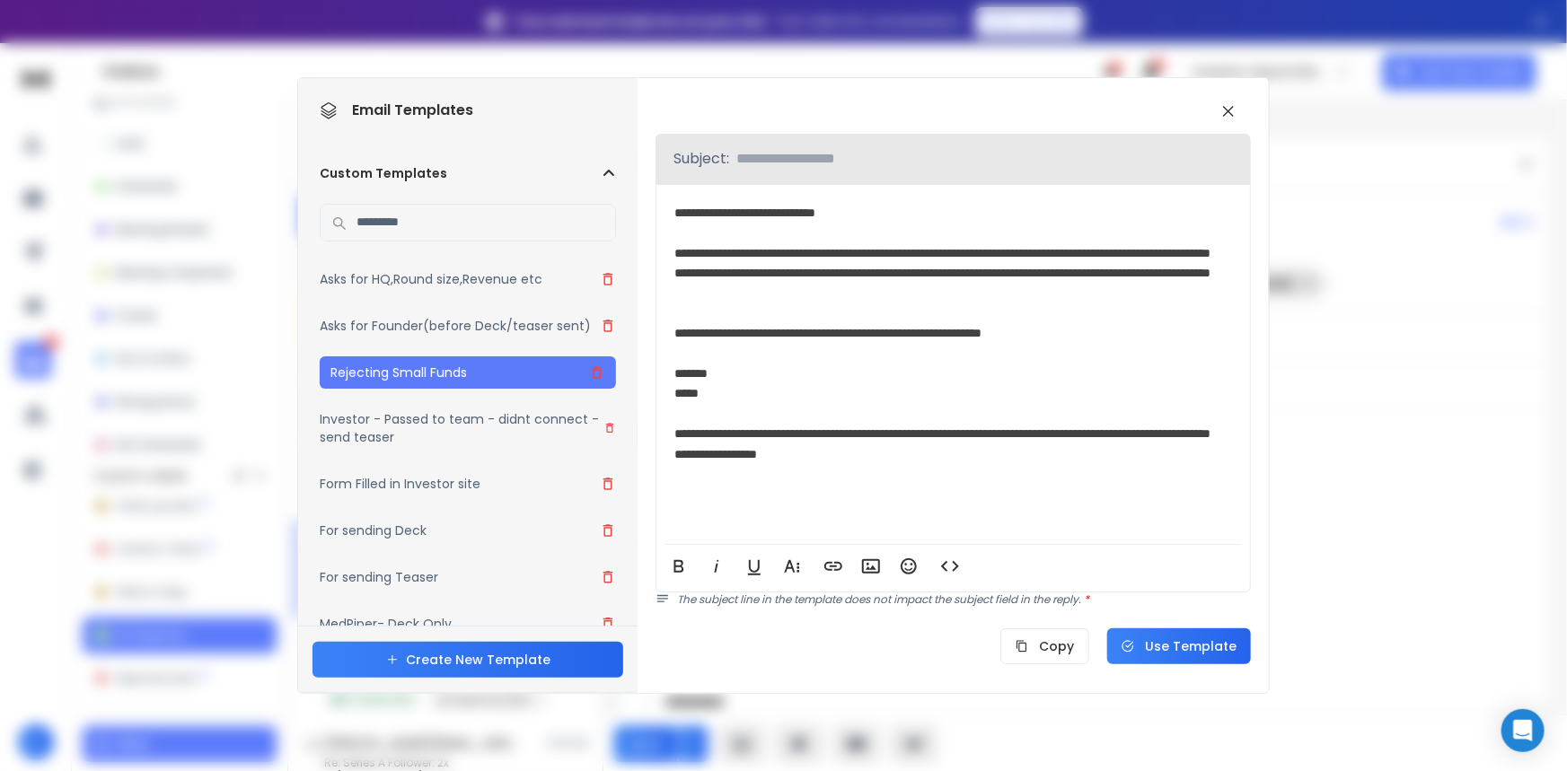
click at [1242, 114] on div at bounding box center [952, 111] width 595 height 45
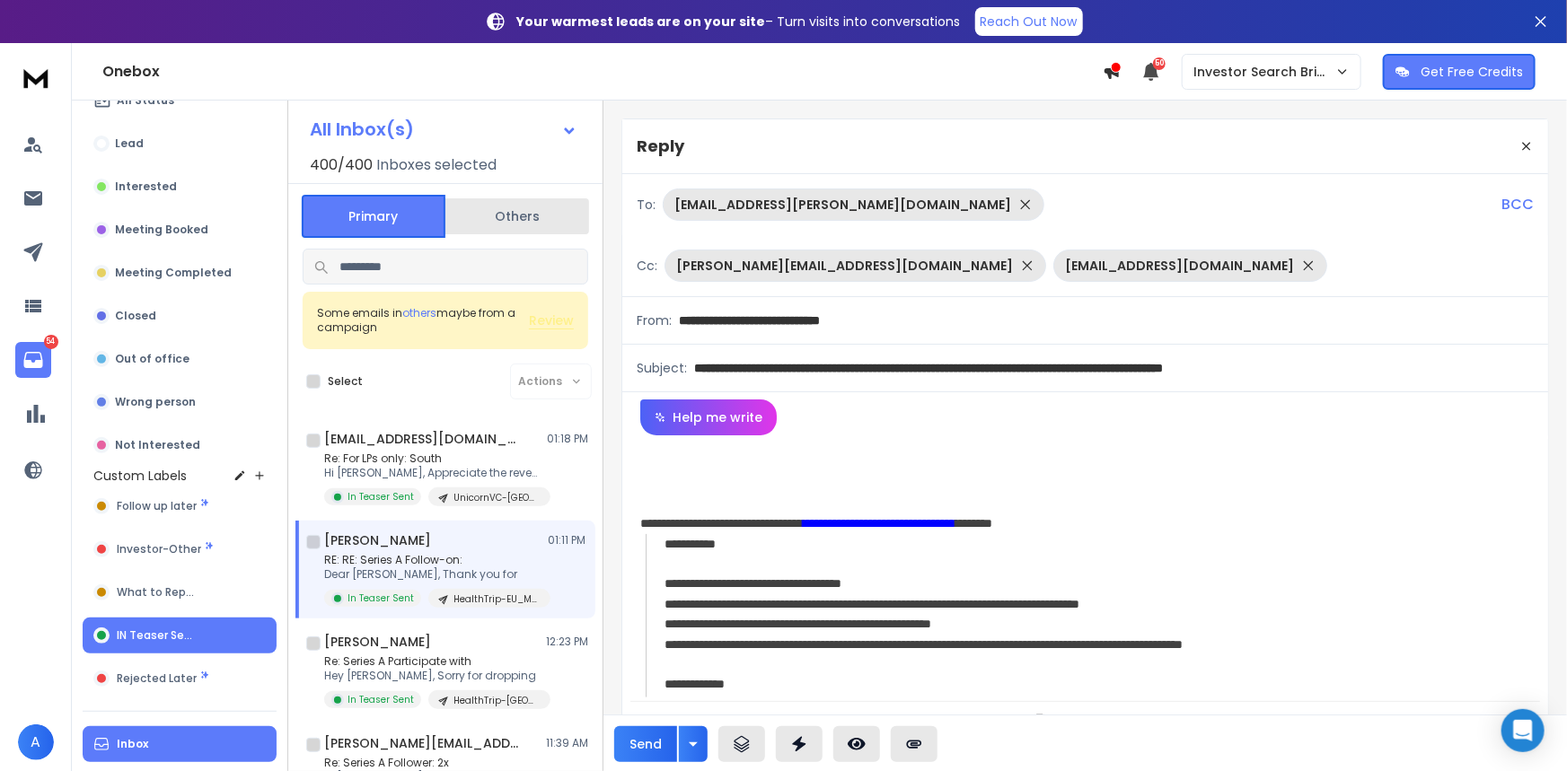
click at [1519, 148] on icon at bounding box center [1526, 146] width 14 height 14
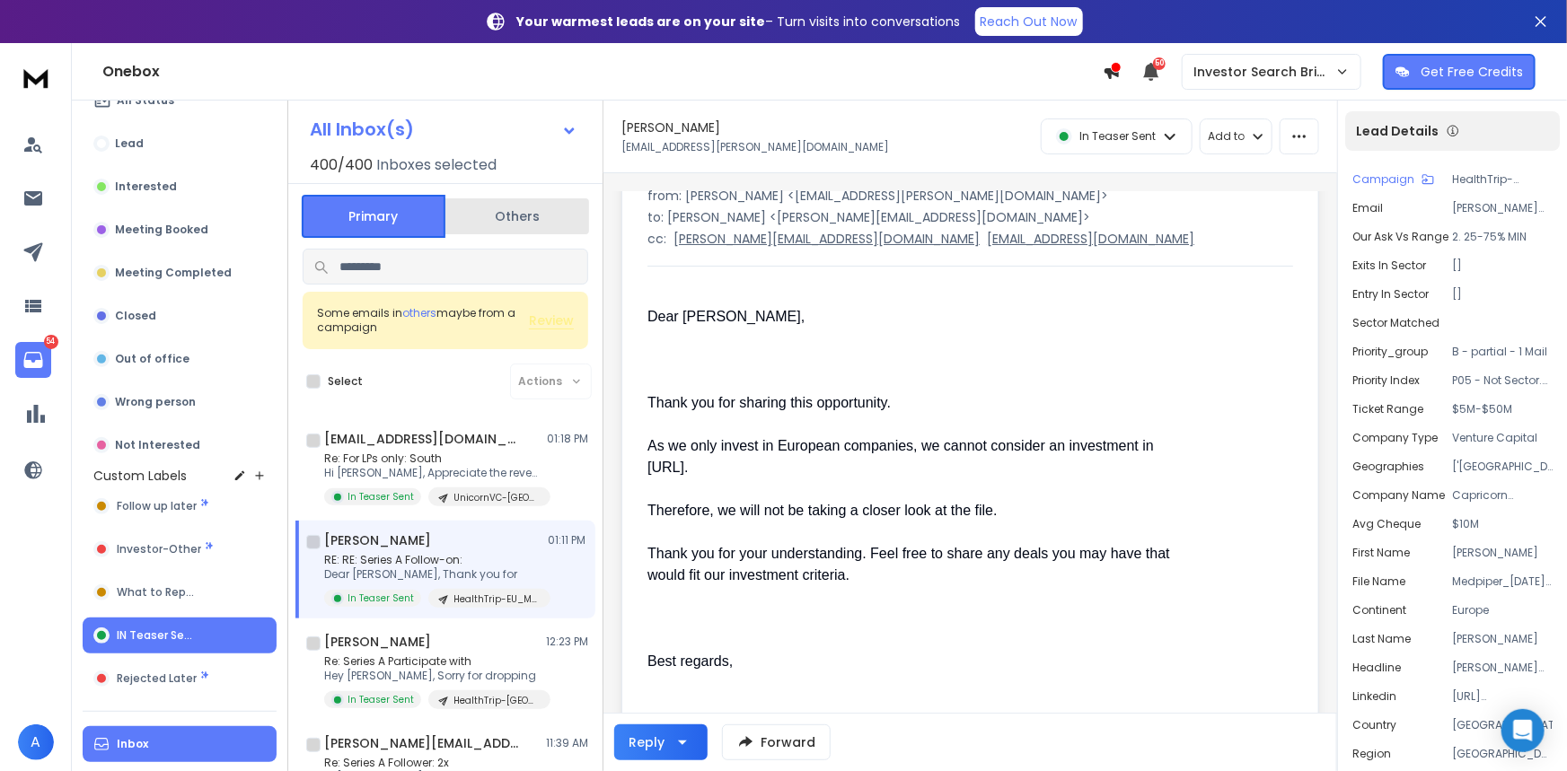
scroll to position [163, 0]
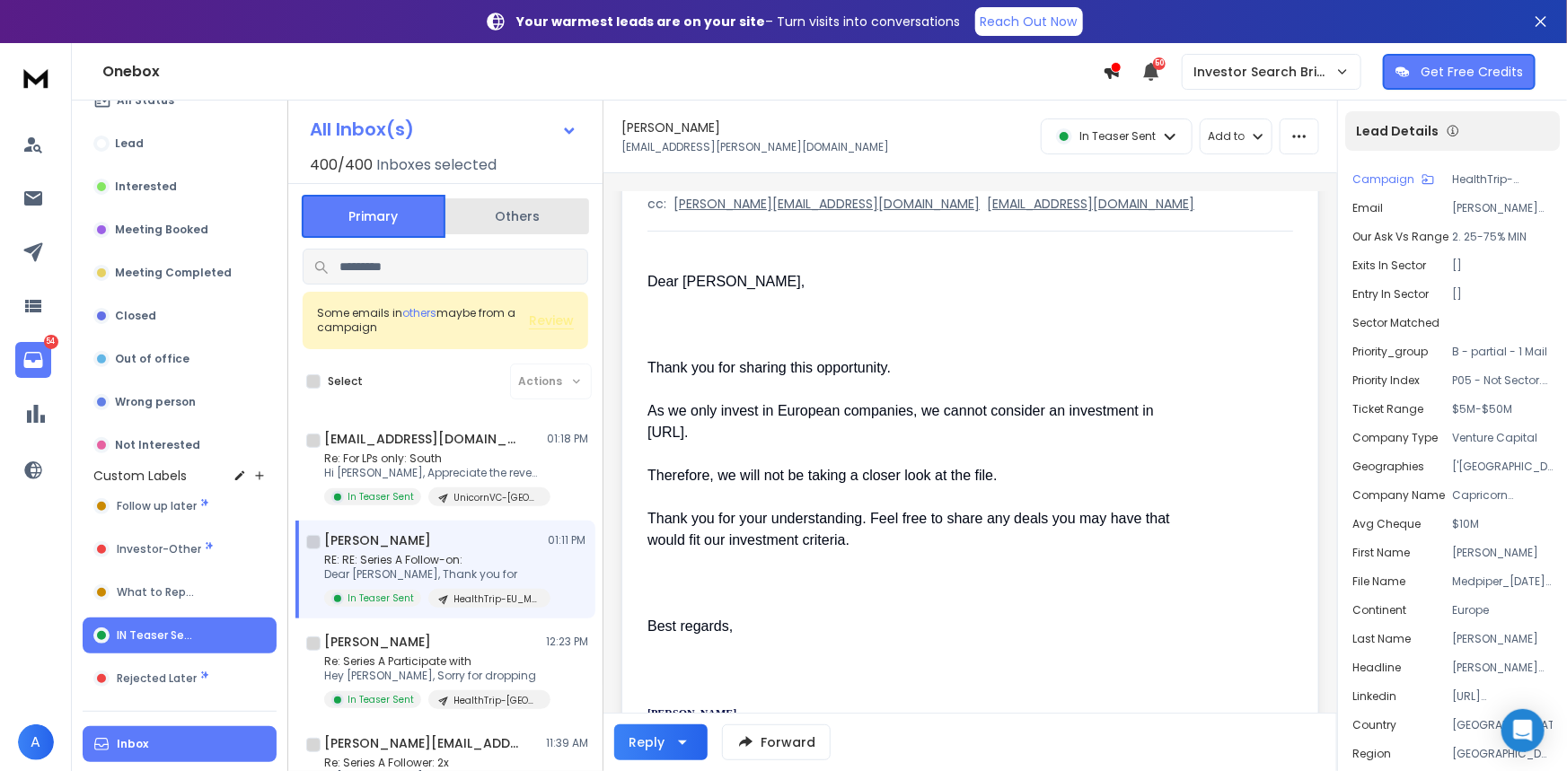
click at [638, 736] on div "Reply" at bounding box center [647, 743] width 36 height 18
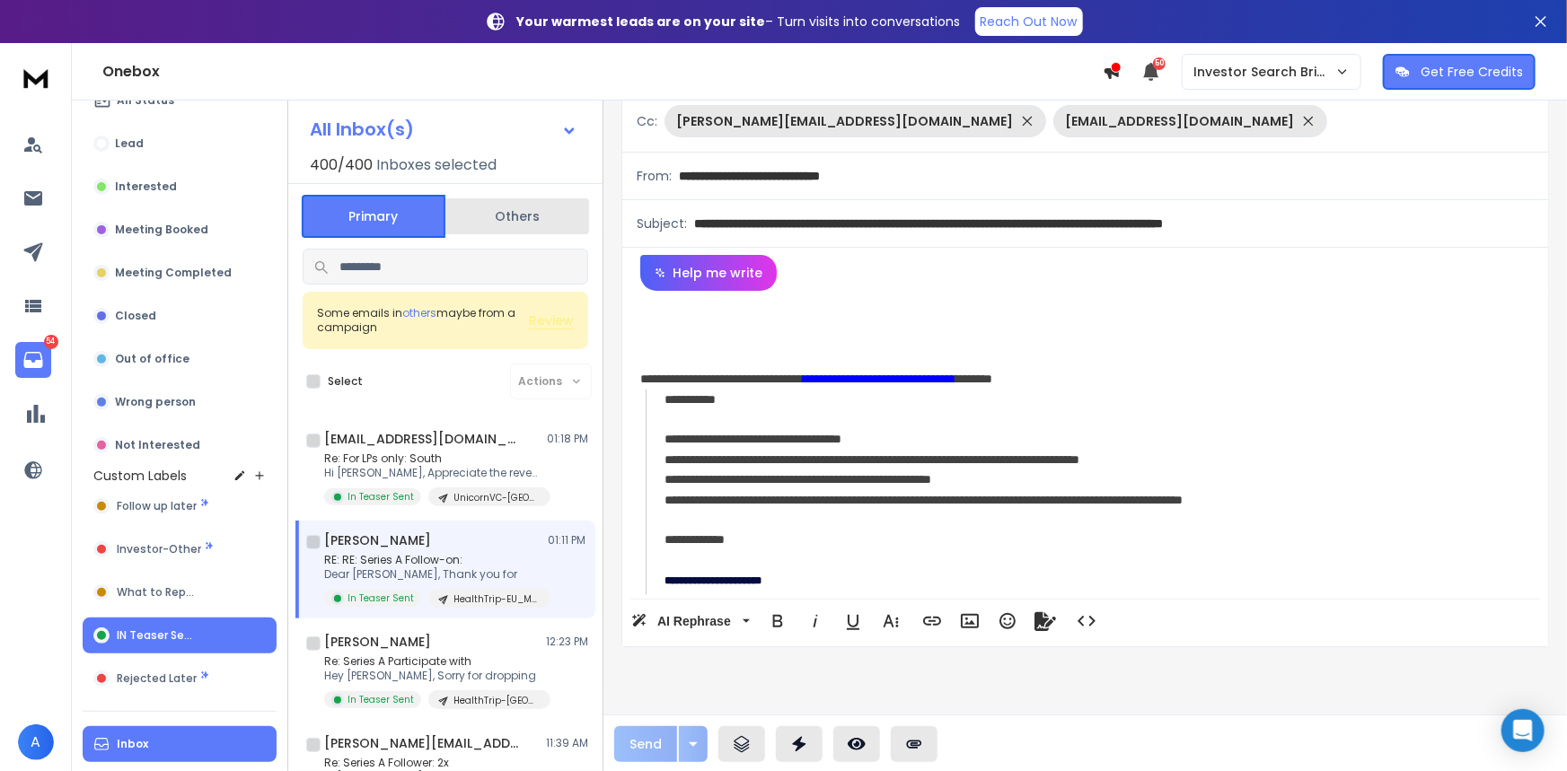
scroll to position [0, 0]
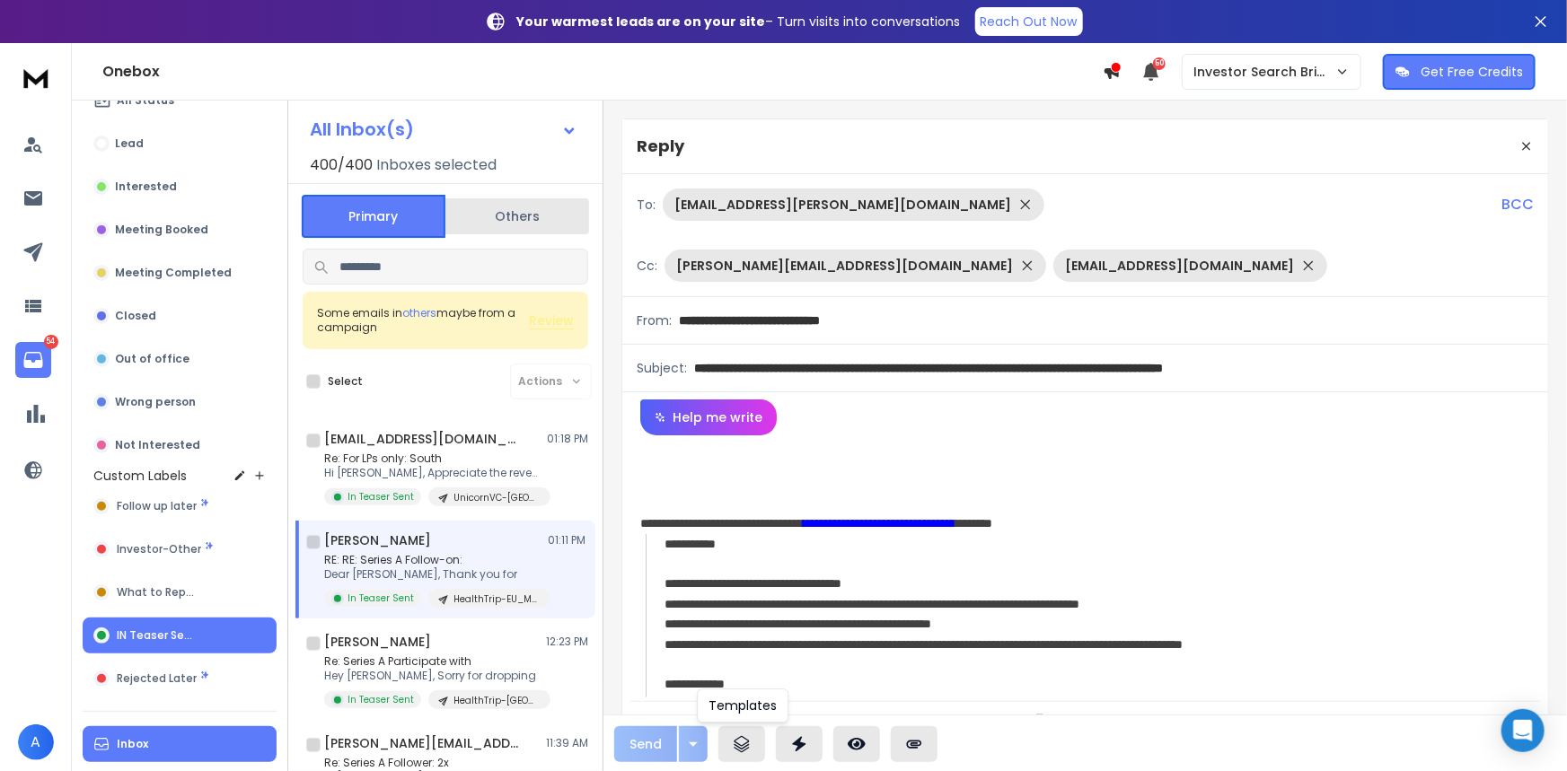
click at [744, 743] on icon at bounding box center [742, 744] width 18 height 18
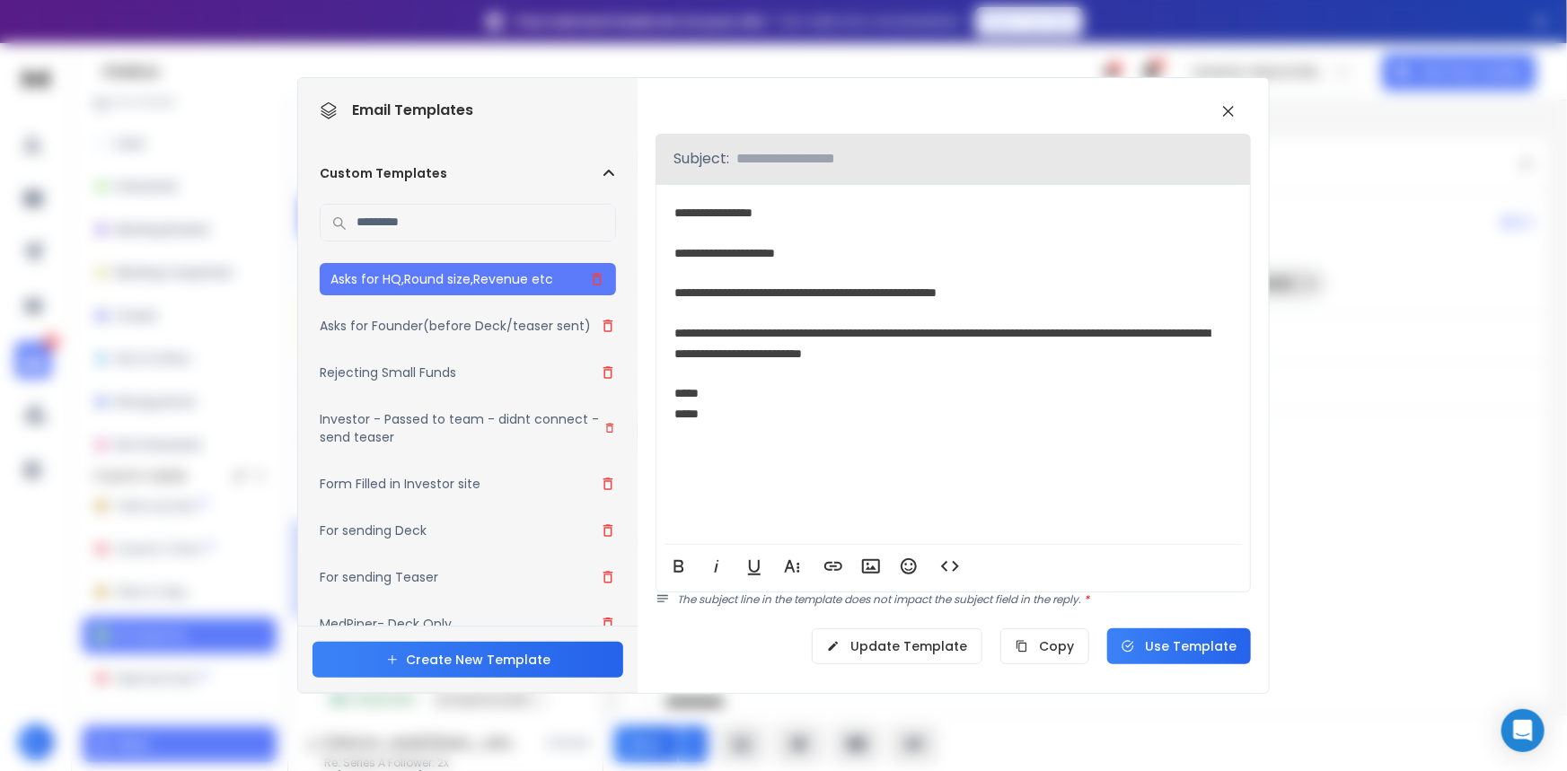
click at [420, 383] on div "Rejecting Small Funds" at bounding box center [468, 372] width 296 height 32
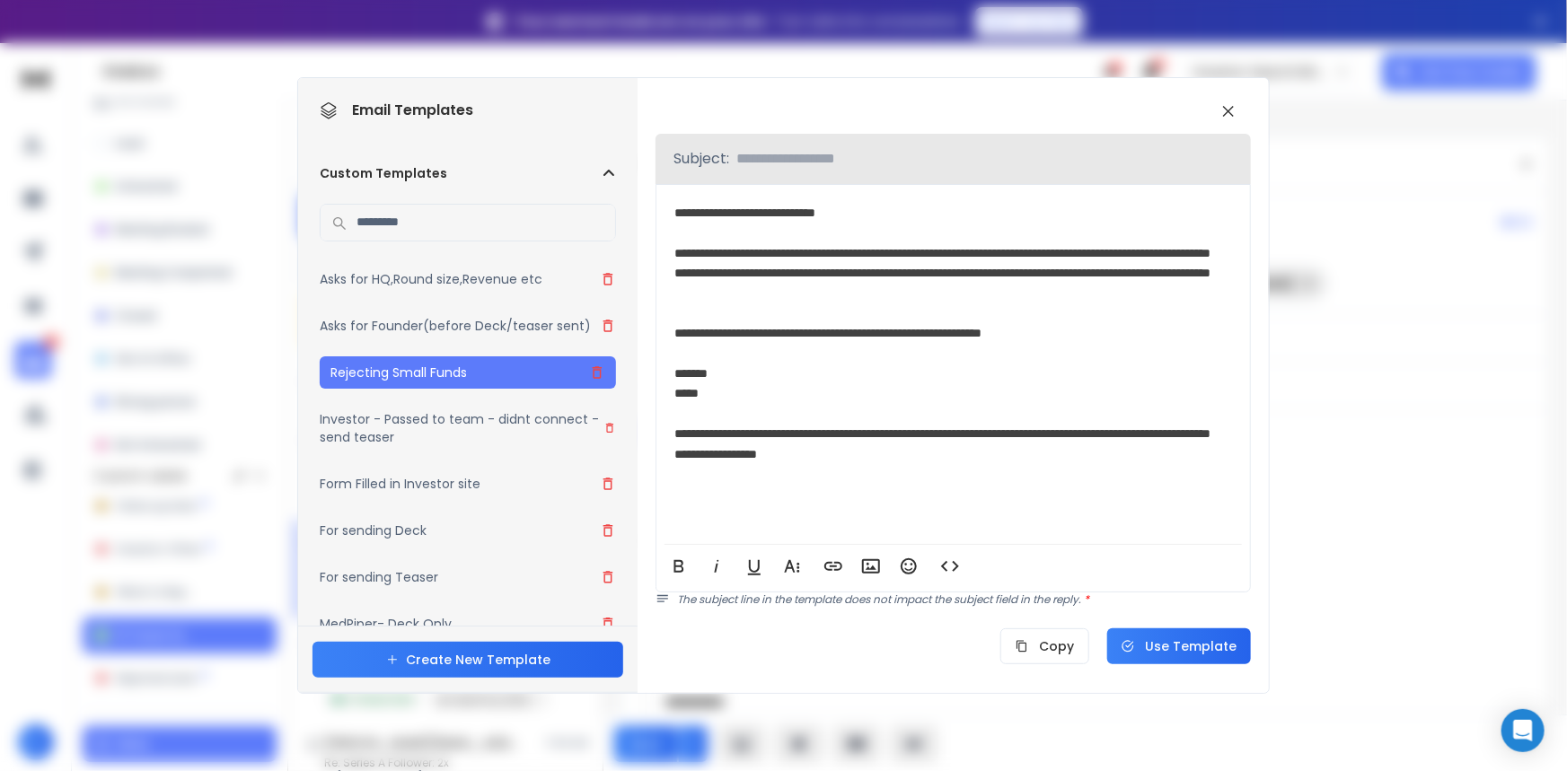
click at [1192, 643] on button "Use Template" at bounding box center [1179, 647] width 144 height 36
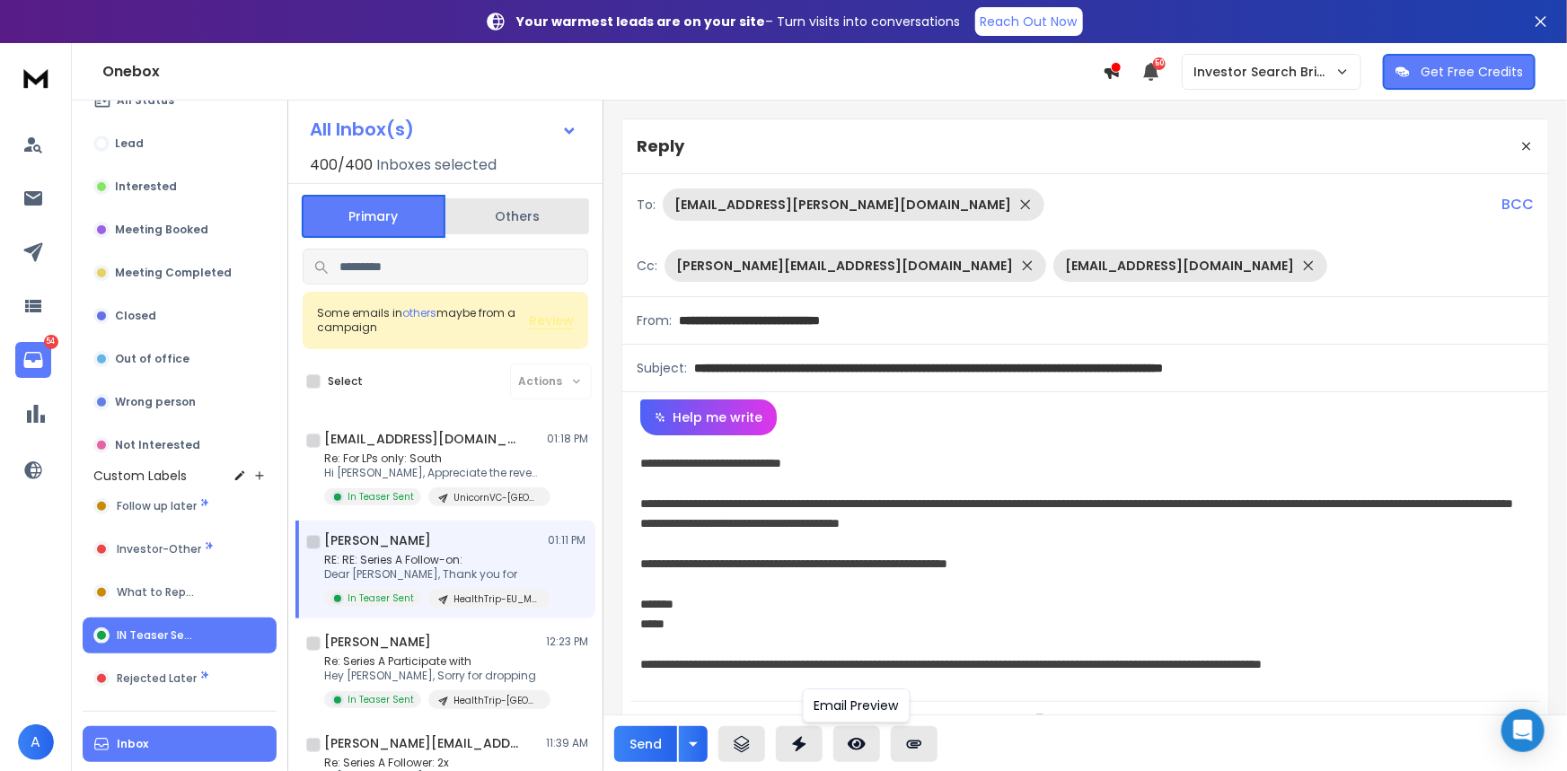
click at [869, 750] on button at bounding box center [856, 744] width 47 height 36
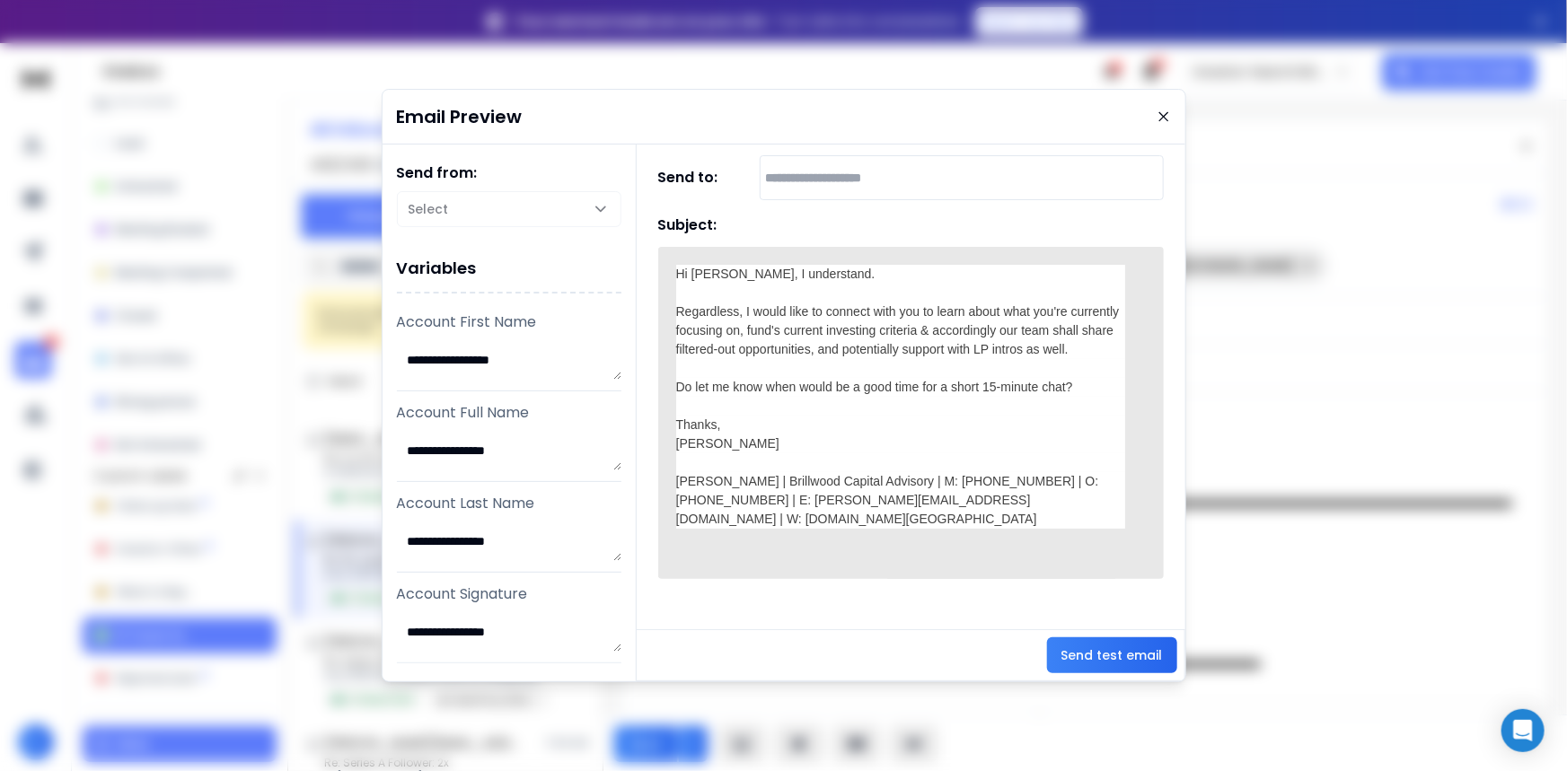
type textarea "*"
type textarea "*******"
type textarea "*****"
type textarea "*"
click at [1167, 110] on icon at bounding box center [1164, 117] width 14 height 14
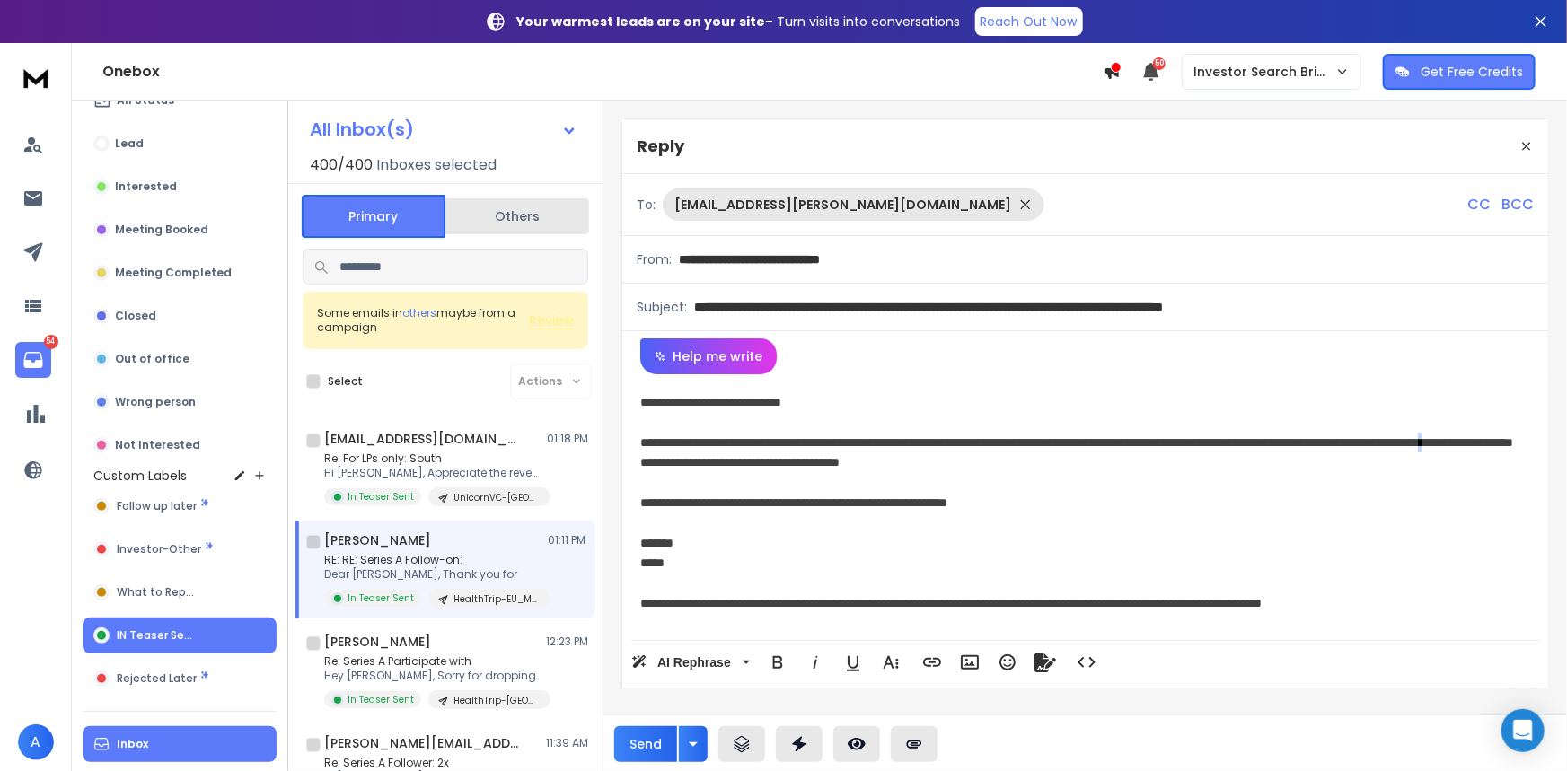
drag, startPoint x: 726, startPoint y: 467, endPoint x: 715, endPoint y: 467, distance: 10.8
click at [715, 467] on div "**********" at bounding box center [1082, 505] width 921 height 262
click at [720, 400] on div "**********" at bounding box center [1077, 402] width 874 height 20
drag, startPoint x: 655, startPoint y: 403, endPoint x: 727, endPoint y: 400, distance: 71.9
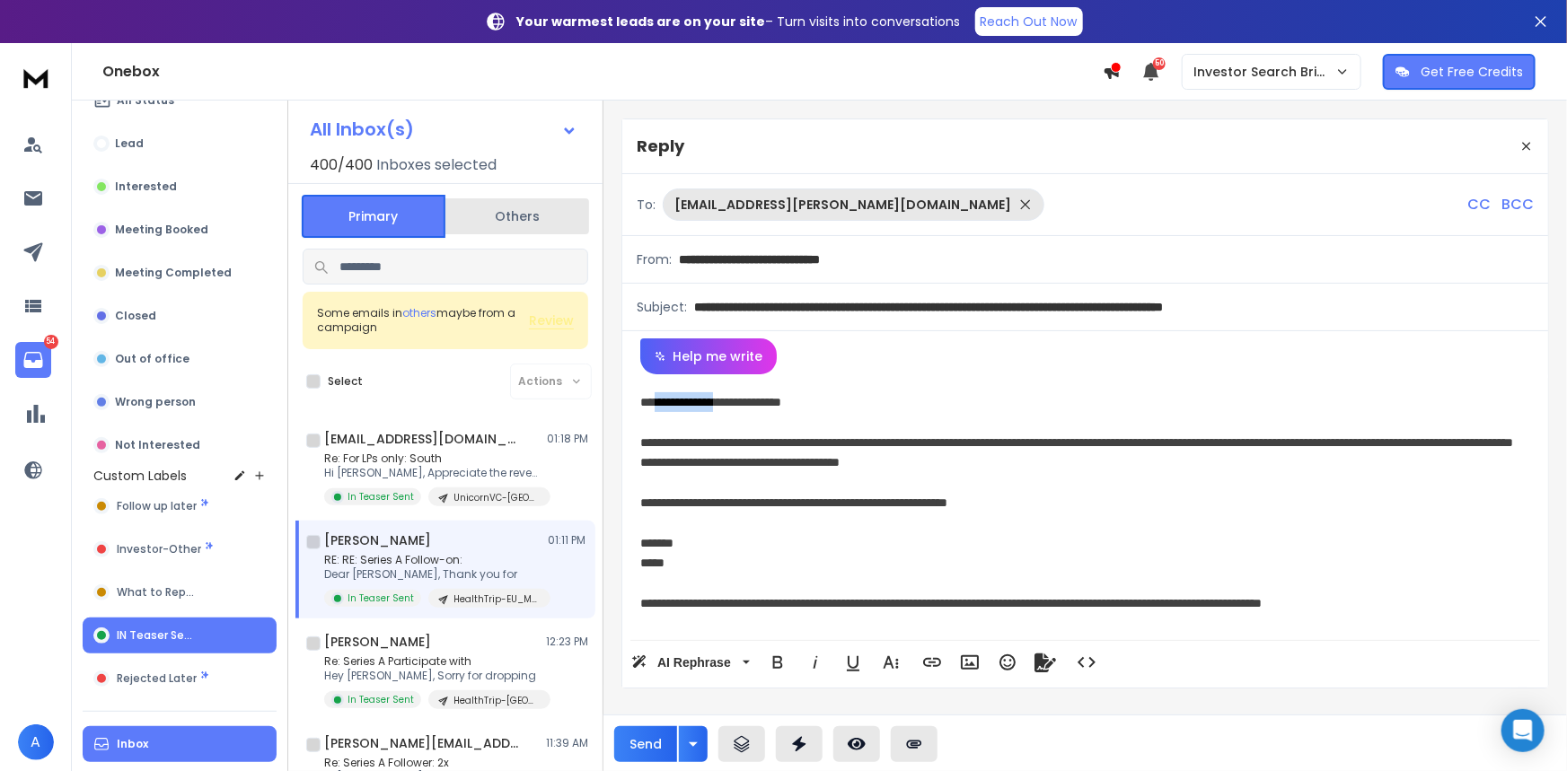
click at [727, 400] on div "**********" at bounding box center [1077, 402] width 874 height 20
click at [657, 738] on button "Send" at bounding box center [645, 744] width 63 height 36
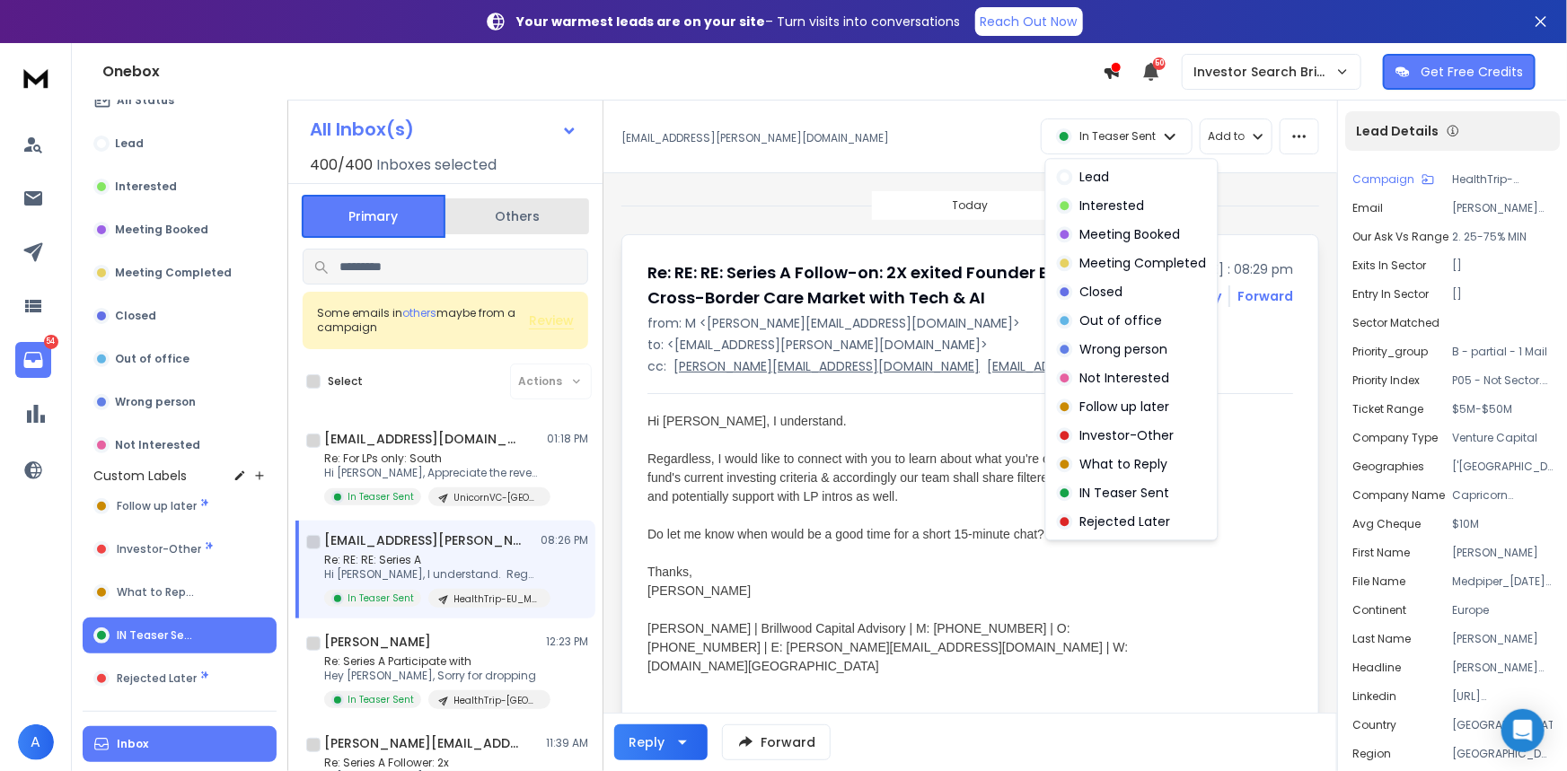
click at [1153, 145] on div "In Teaser Sent" at bounding box center [1117, 136] width 150 height 34
click at [1131, 427] on p "Investor-Other" at bounding box center [1127, 436] width 94 height 18
